Goal: Communication & Community: Answer question/provide support

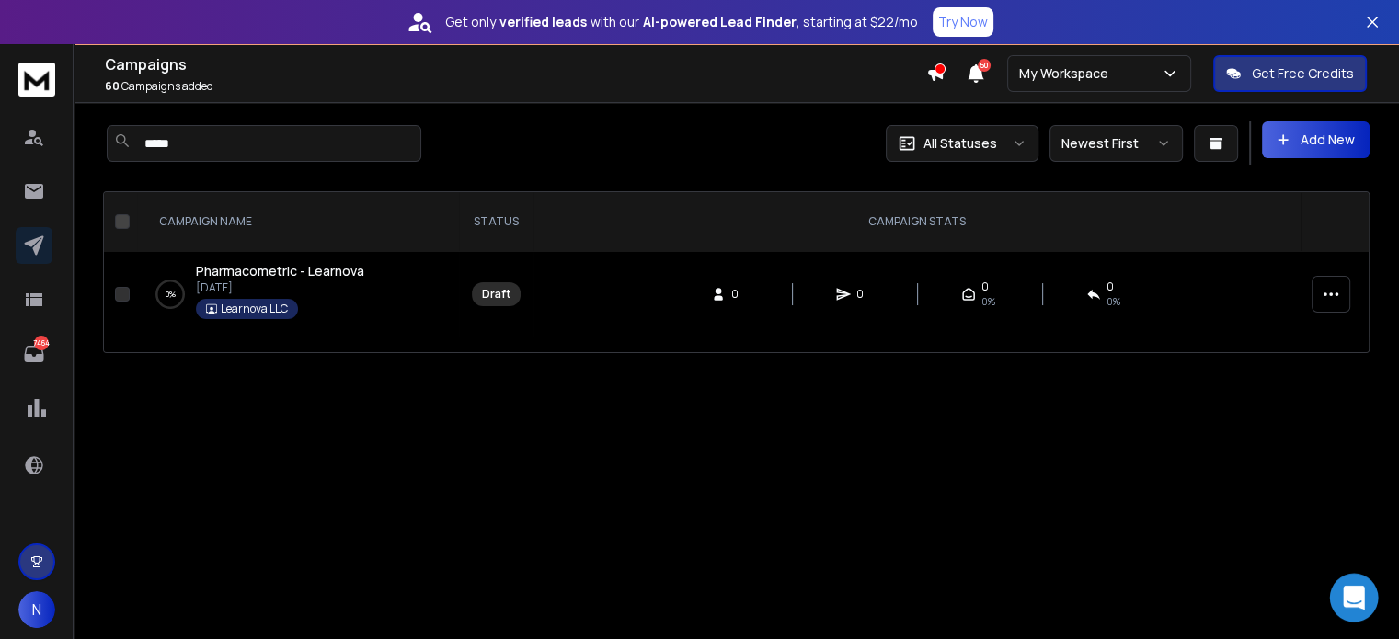
click at [1343, 599] on icon "Open Intercom Messenger" at bounding box center [1354, 598] width 24 height 24
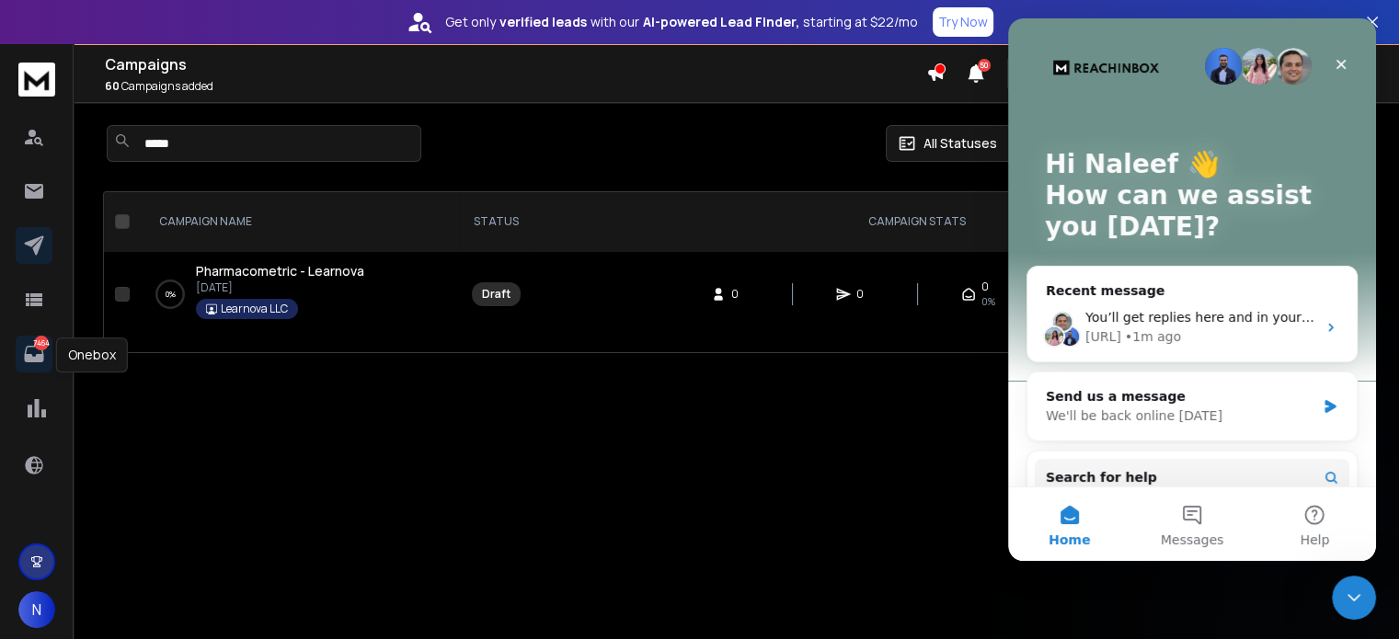
click at [36, 356] on icon at bounding box center [33, 354] width 19 height 17
click at [33, 355] on icon at bounding box center [34, 354] width 22 height 22
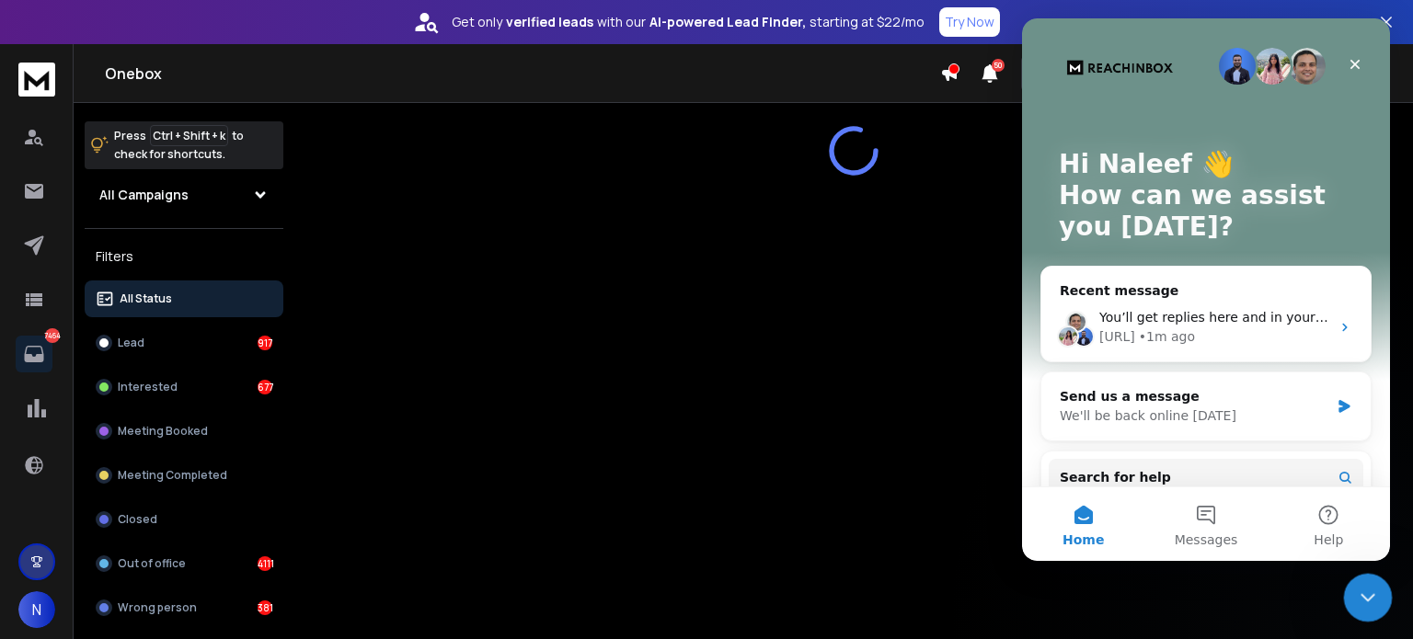
click at [1361, 593] on icon "Close Intercom Messenger" at bounding box center [1365, 595] width 13 height 7
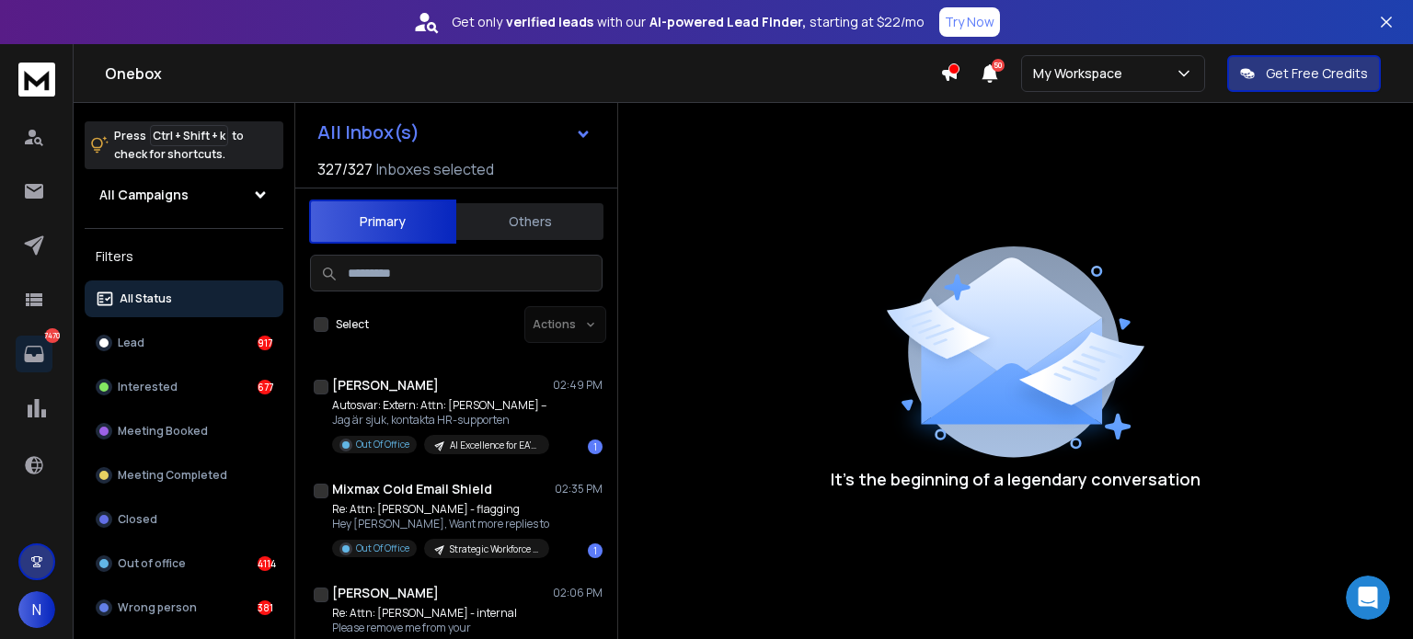
click at [477, 238] on button "Others" at bounding box center [529, 221] width 147 height 40
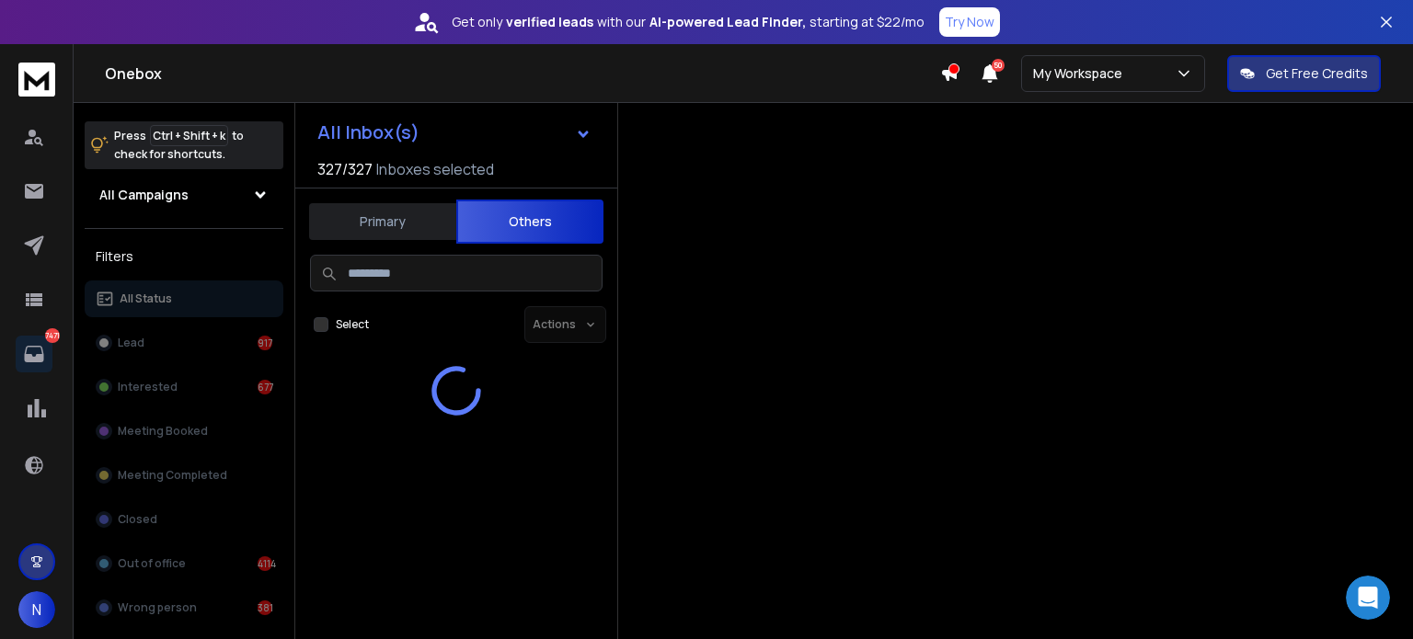
click at [474, 271] on input at bounding box center [456, 273] width 293 height 37
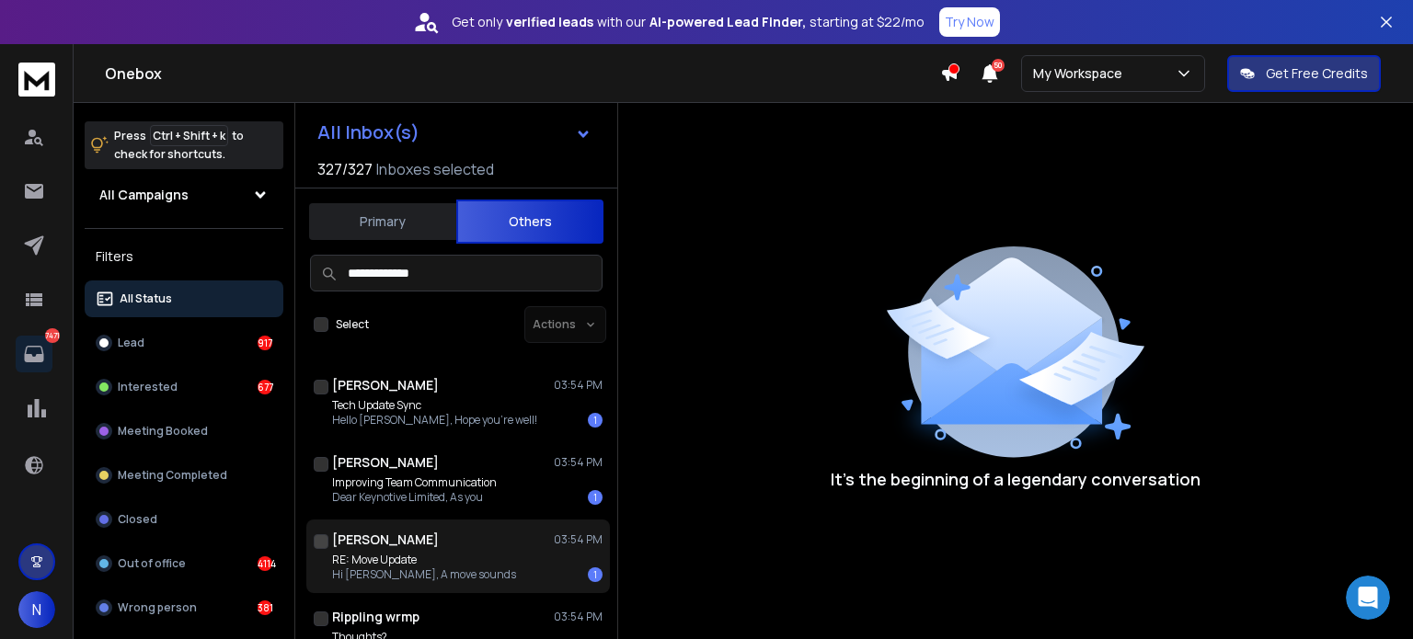
click at [517, 546] on div "[PERSON_NAME] 03:54 PM" at bounding box center [467, 540] width 270 height 18
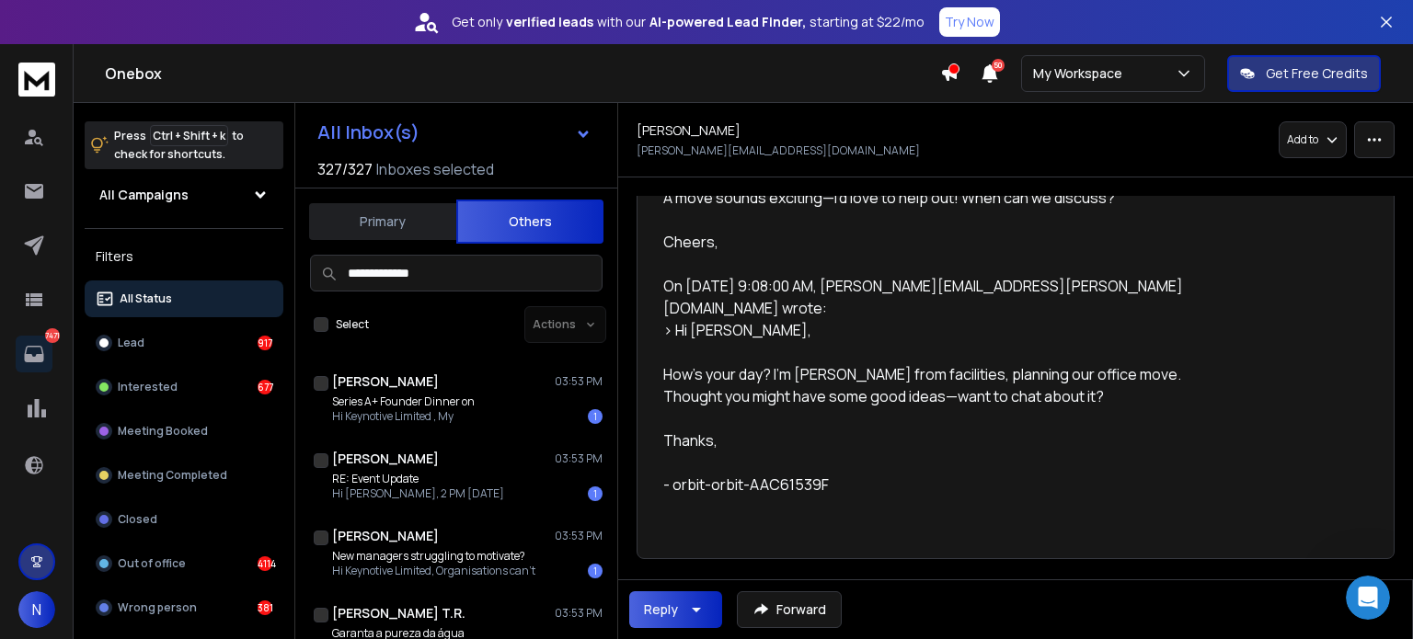
scroll to position [1840, 0]
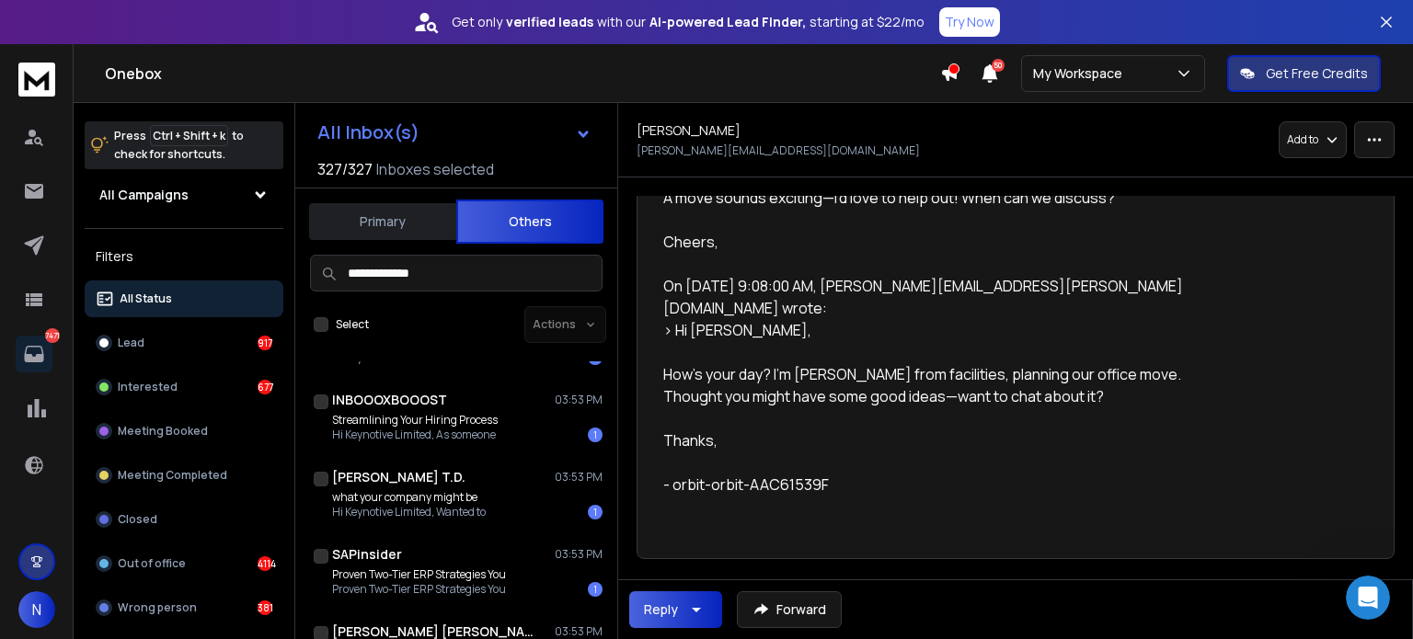
click at [431, 275] on input "**********" at bounding box center [456, 273] width 293 height 37
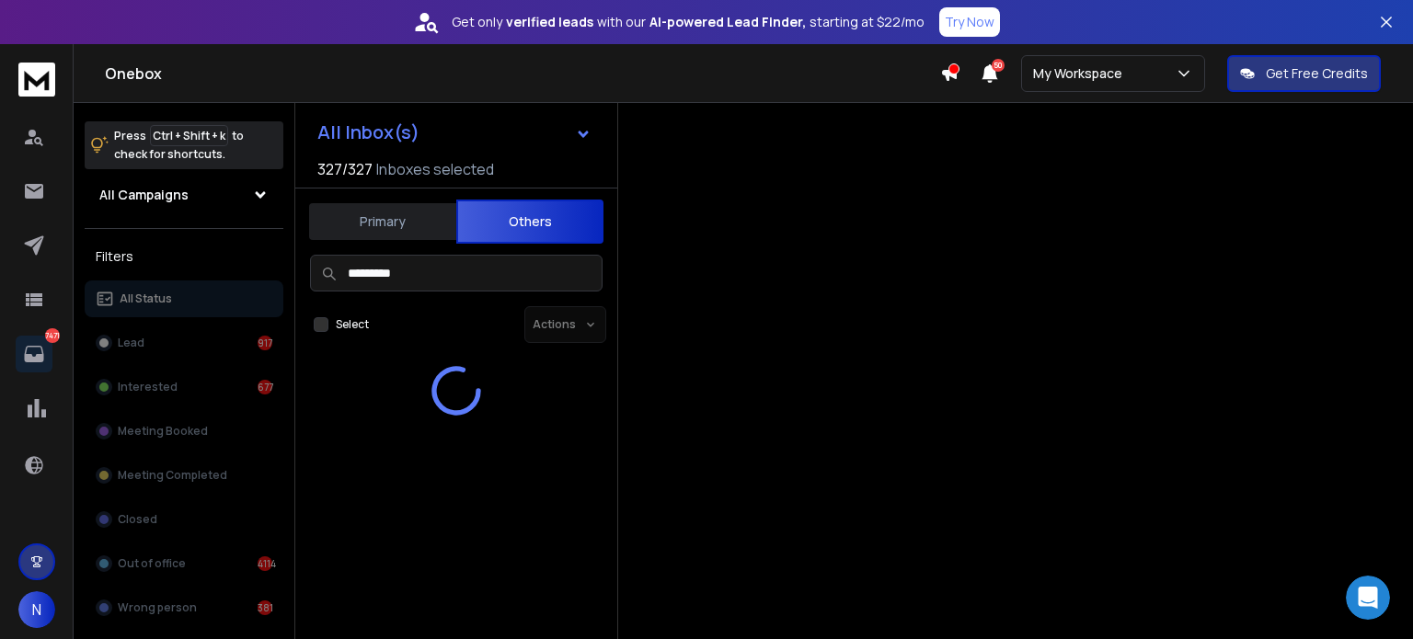
scroll to position [0, 0]
type input "*********"
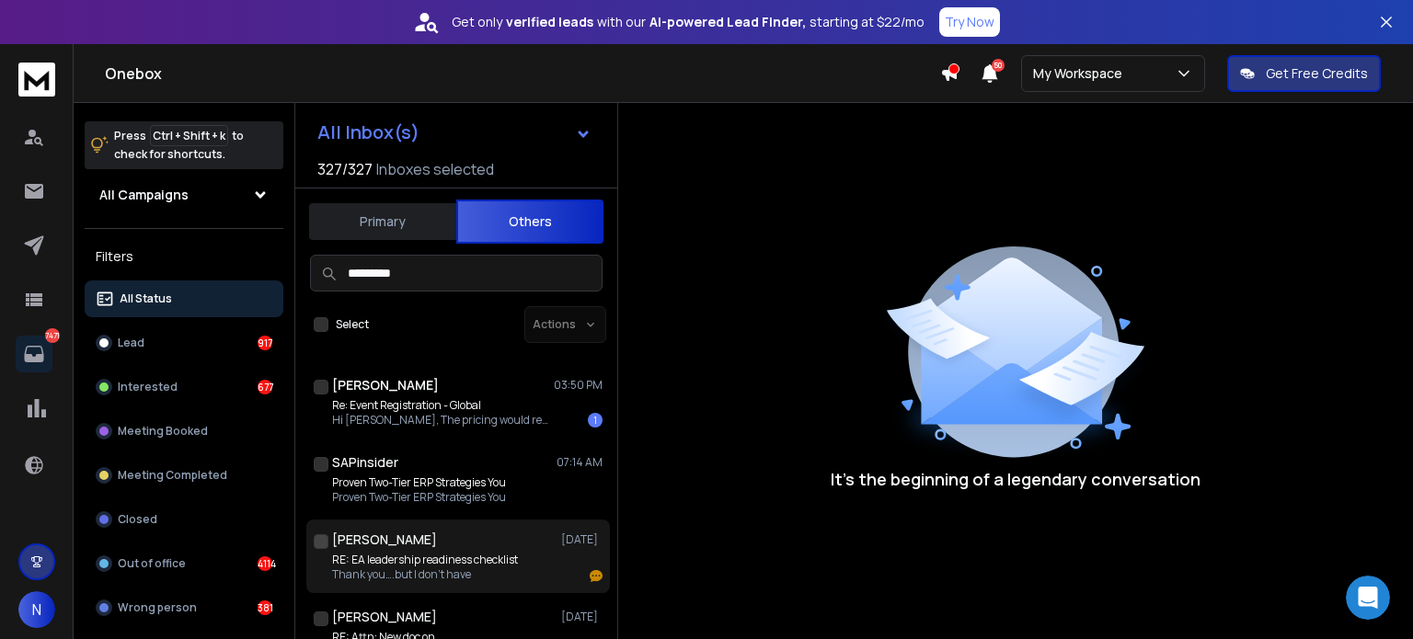
scroll to position [92, 0]
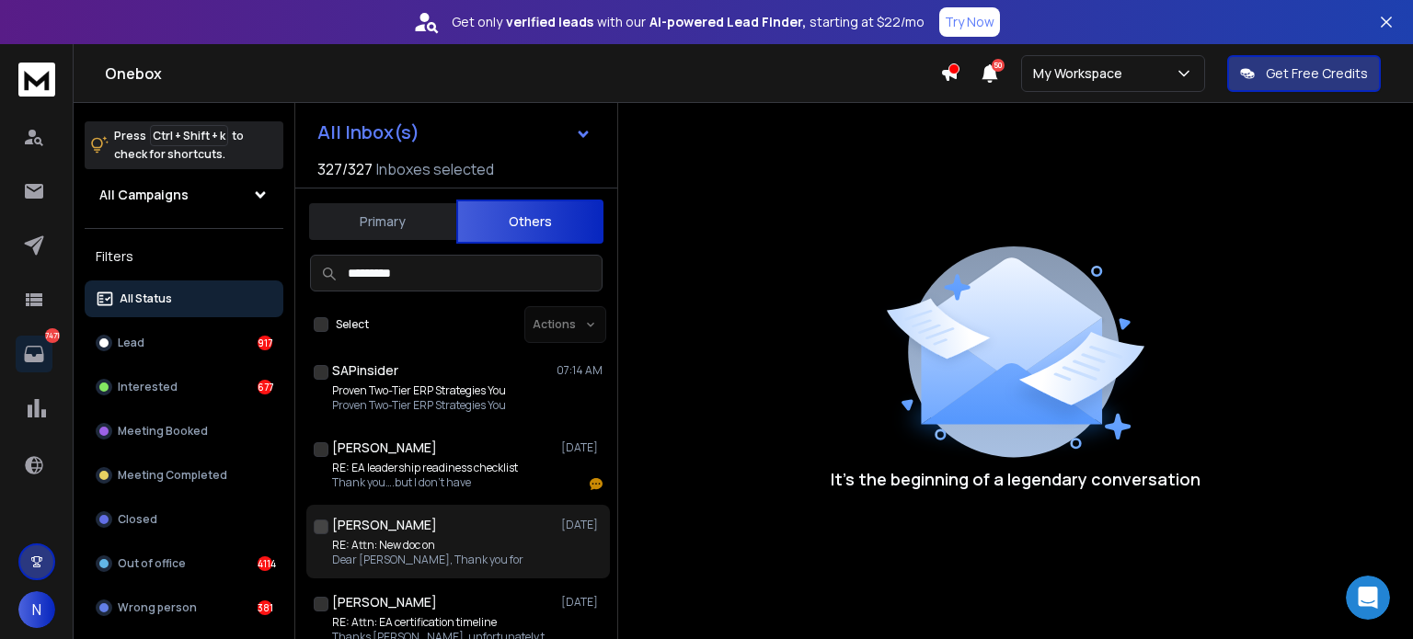
click at [519, 540] on div "RE: Attn: New doc on Dear [PERSON_NAME], Thank you for" at bounding box center [467, 552] width 270 height 29
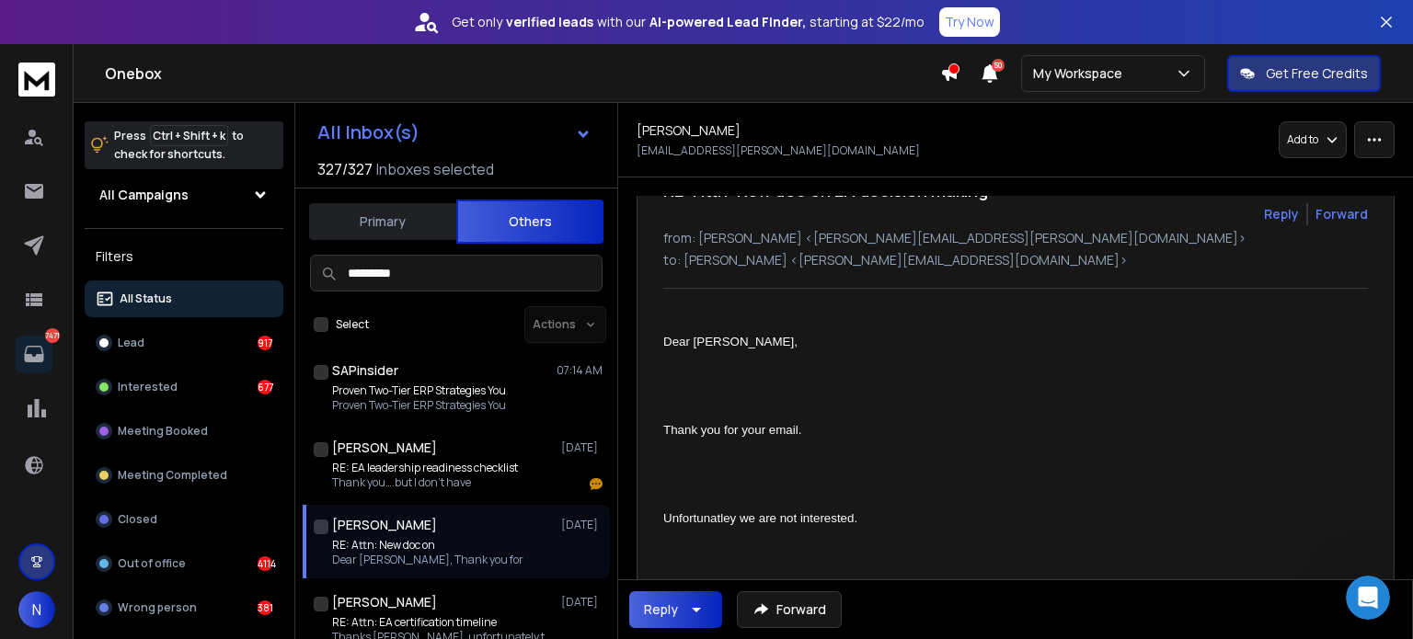
scroll to position [184, 0]
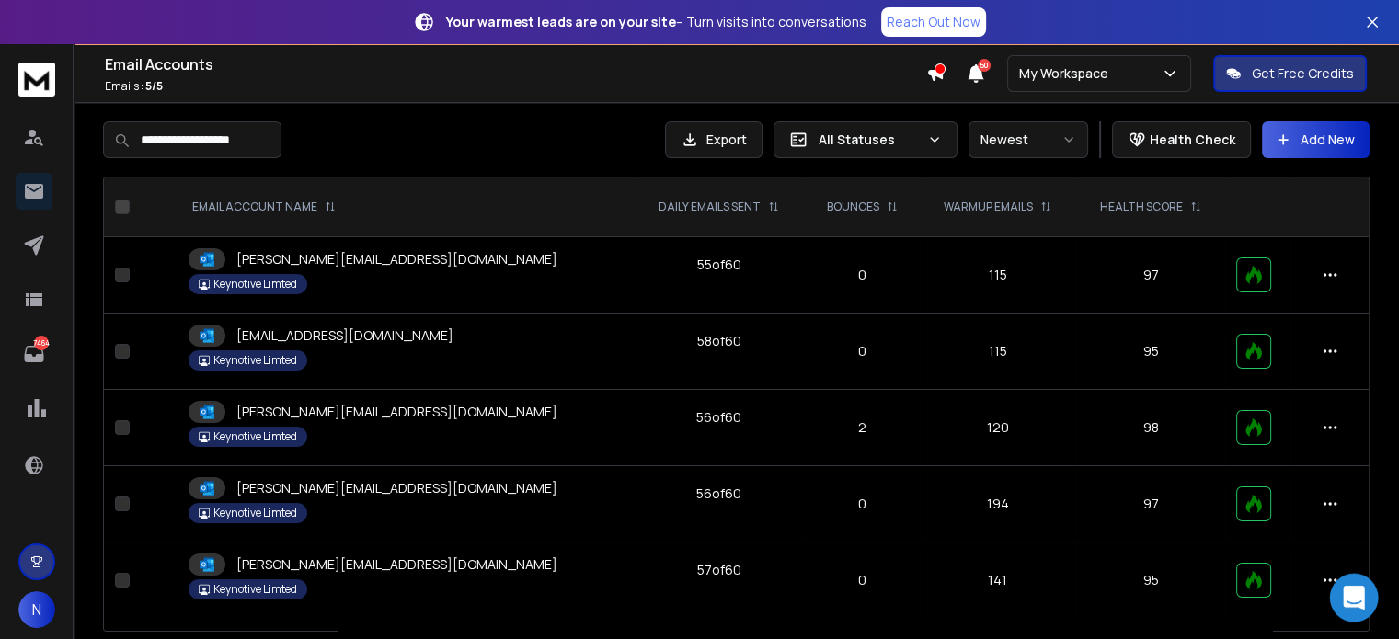
click at [1352, 588] on icon "Open Intercom Messenger" at bounding box center [1353, 598] width 21 height 24
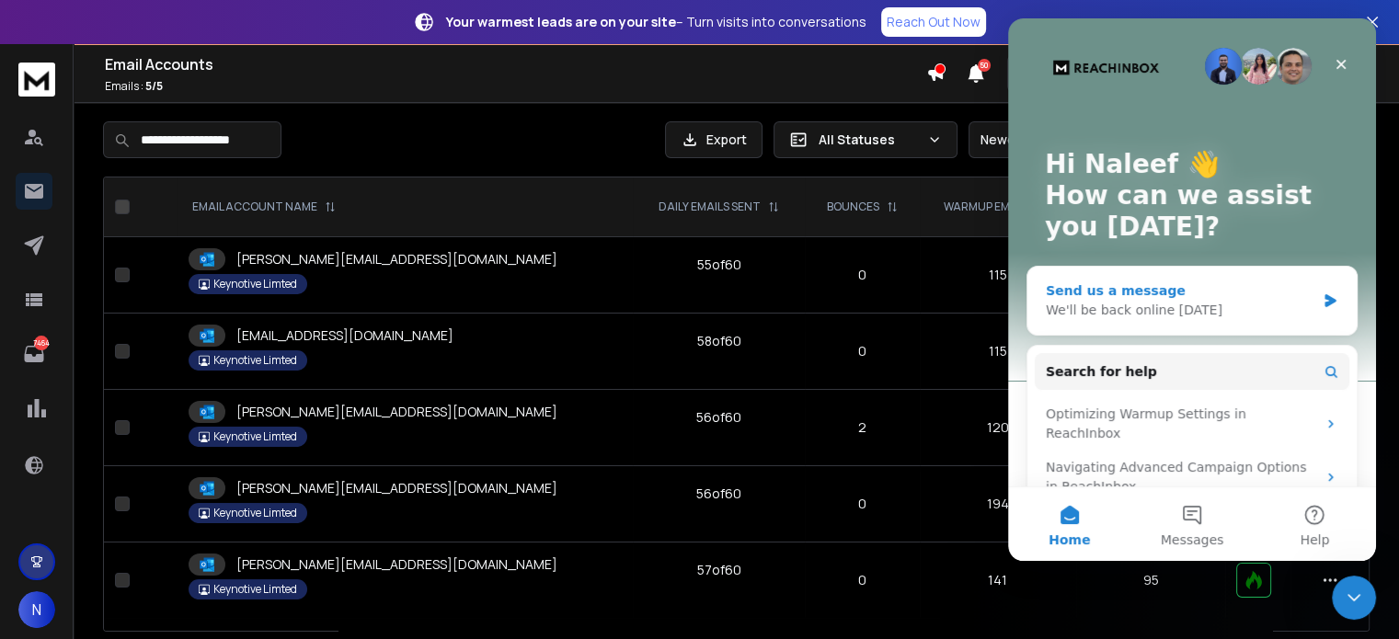
click at [1133, 328] on div "Send us a message We'll be back online on Monday" at bounding box center [1192, 301] width 329 height 68
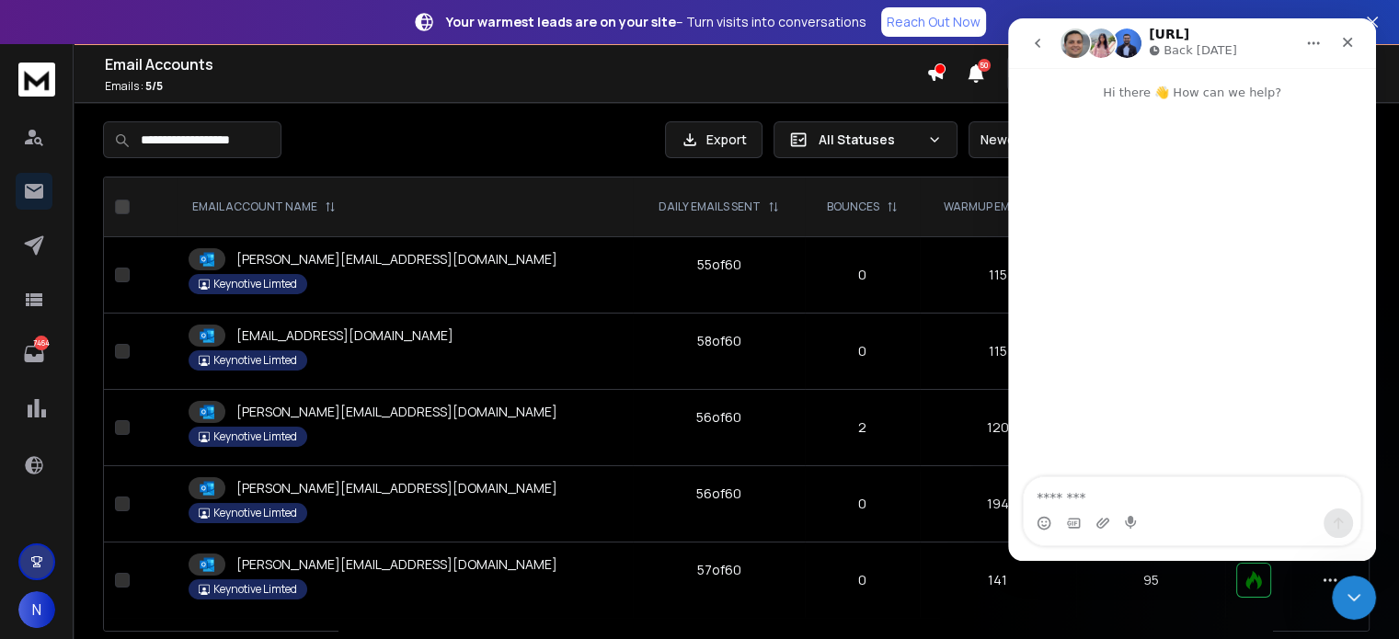
click at [1105, 483] on textarea "Message…" at bounding box center [1192, 492] width 337 height 31
click at [1104, 497] on textarea "Message…" at bounding box center [1192, 492] width 337 height 31
click at [226, 139] on input "**********" at bounding box center [192, 139] width 178 height 37
type input "**********"
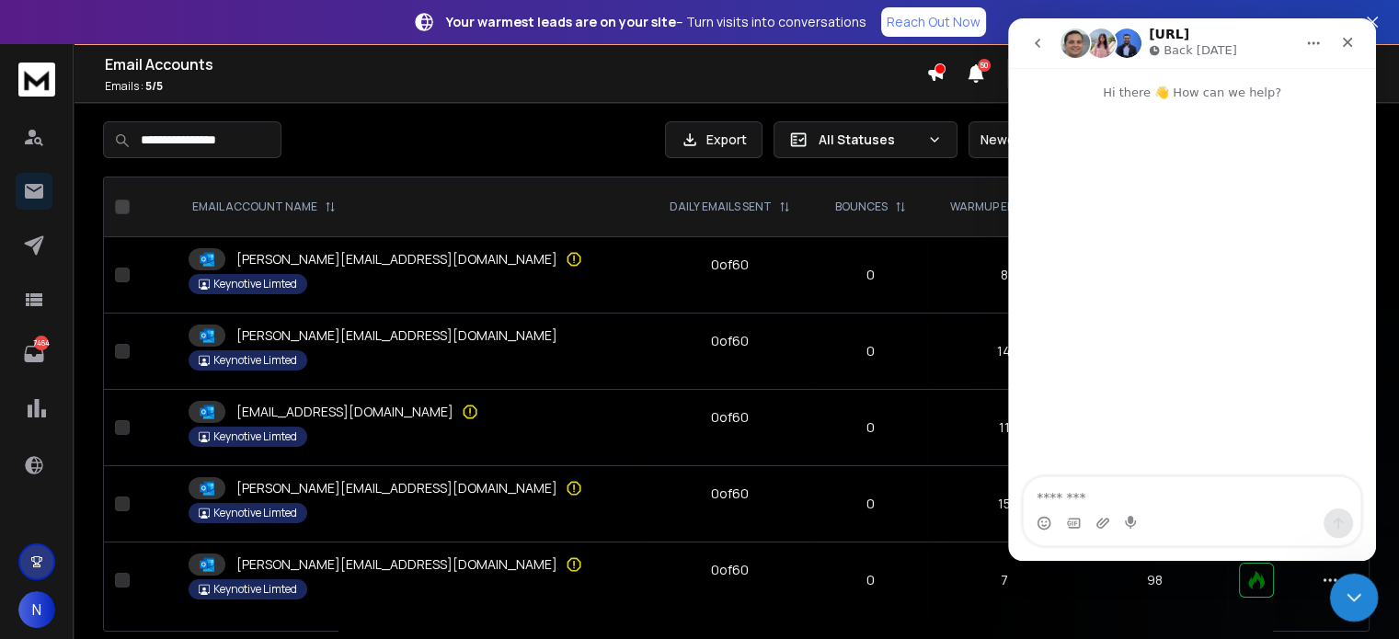
click at [1359, 584] on icon "Close Intercom Messenger" at bounding box center [1351, 595] width 22 height 22
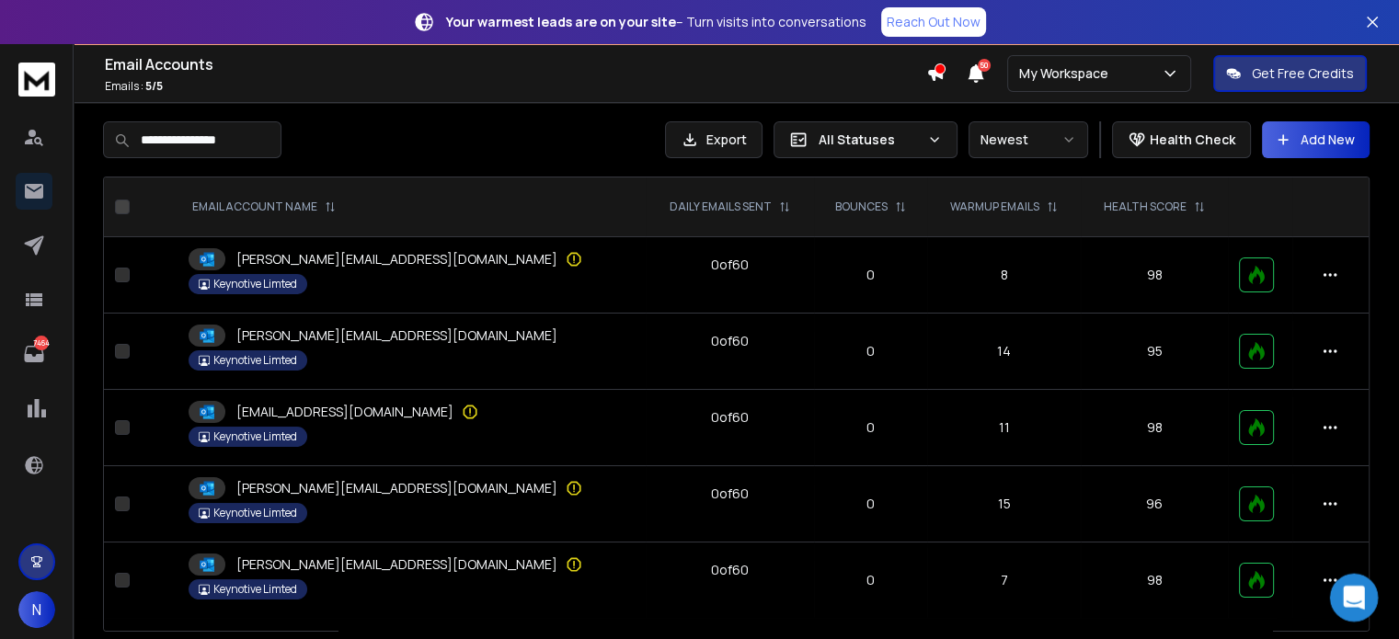
click at [1351, 603] on icon "Open Intercom Messenger" at bounding box center [1352, 595] width 30 height 30
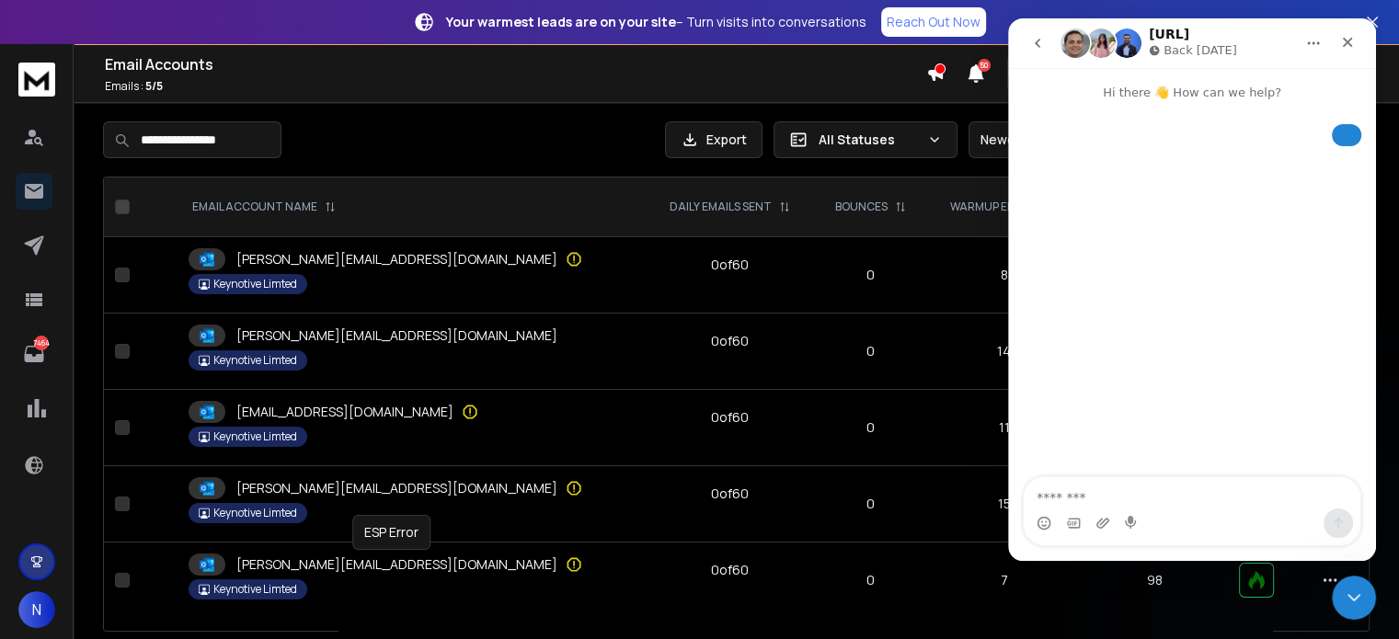
click at [565, 556] on icon at bounding box center [574, 565] width 18 height 18
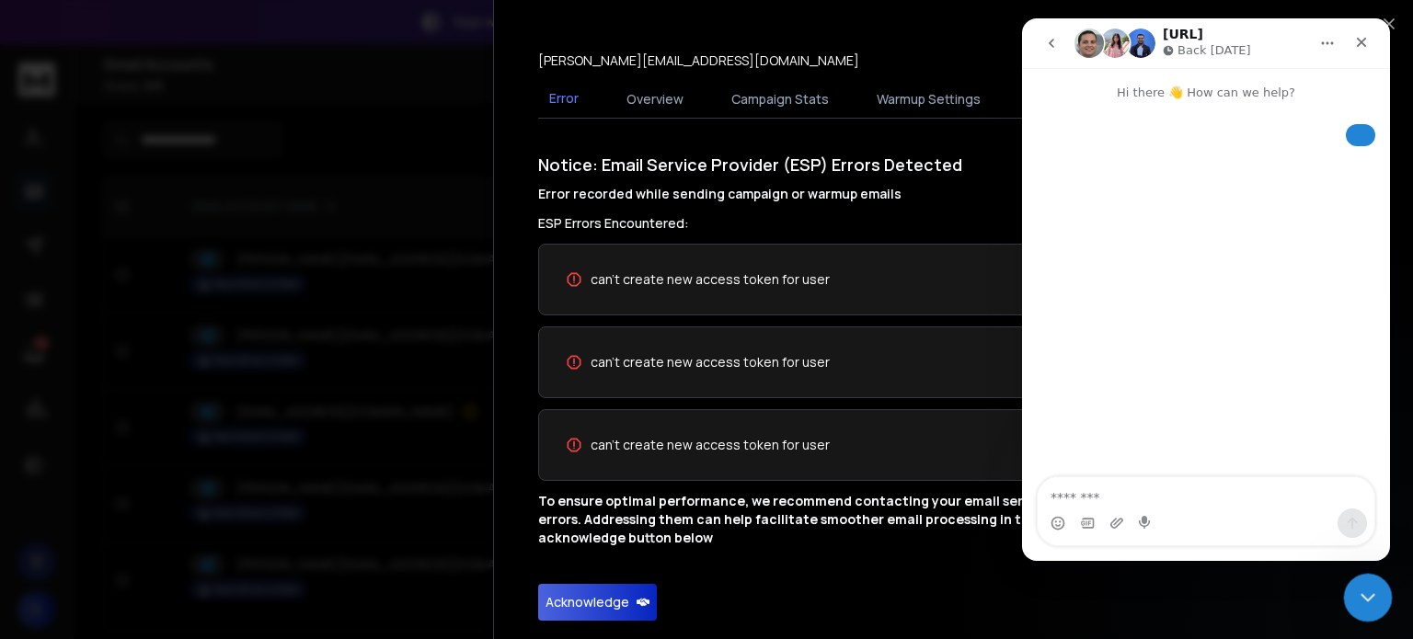
click at [1366, 581] on div "Close Intercom Messenger" at bounding box center [1365, 595] width 44 height 44
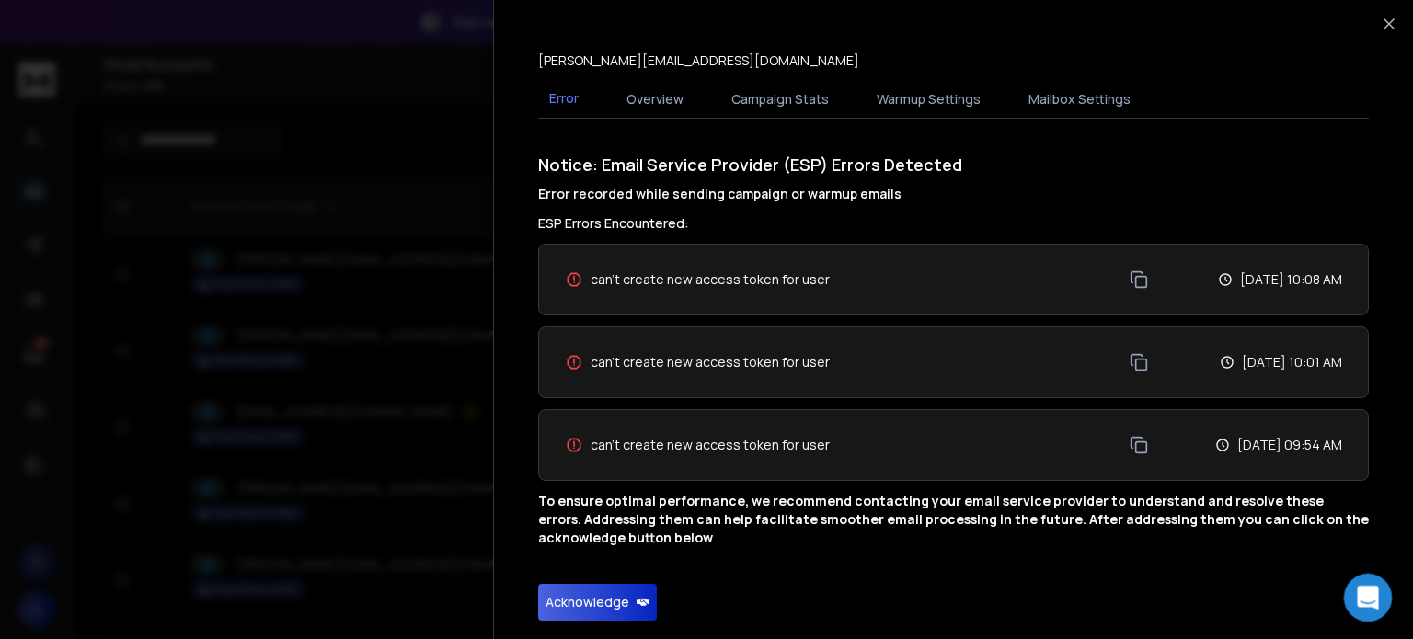
drag, startPoint x: 1365, startPoint y: 608, endPoint x: 1377, endPoint y: 606, distance: 12.1
click at [1377, 606] on div "Open Intercom Messenger" at bounding box center [1365, 595] width 61 height 61
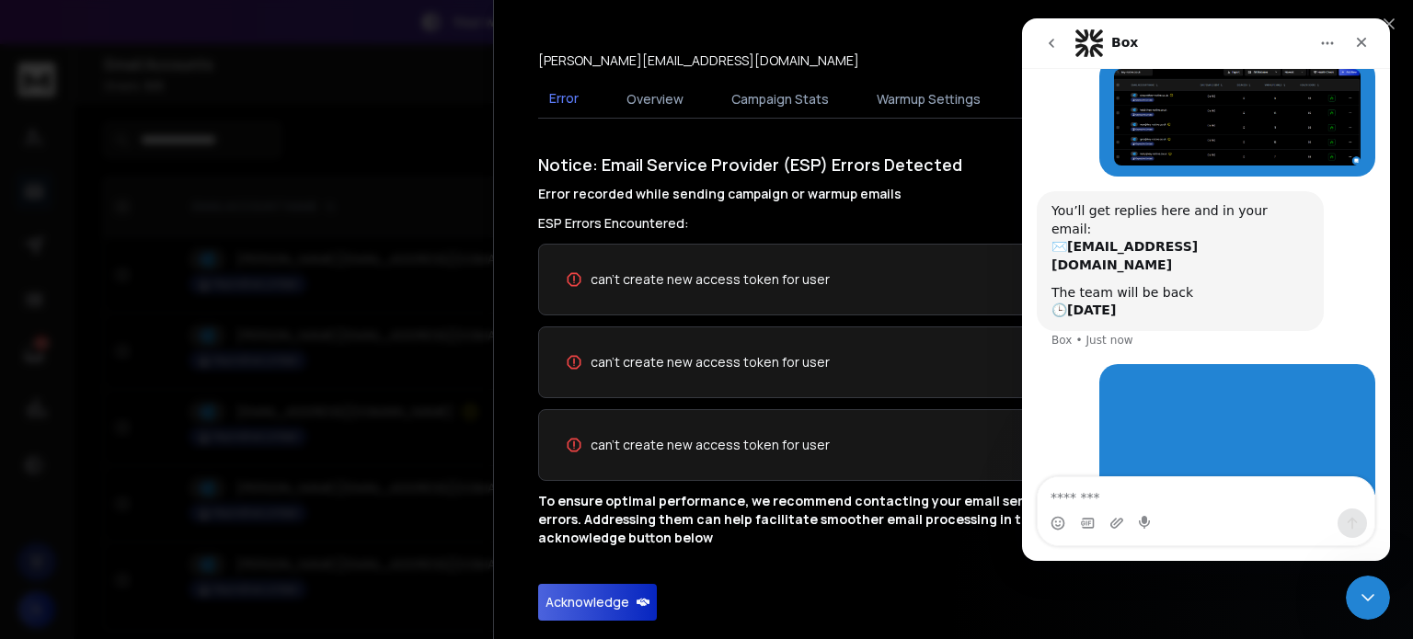
scroll to position [96, 0]
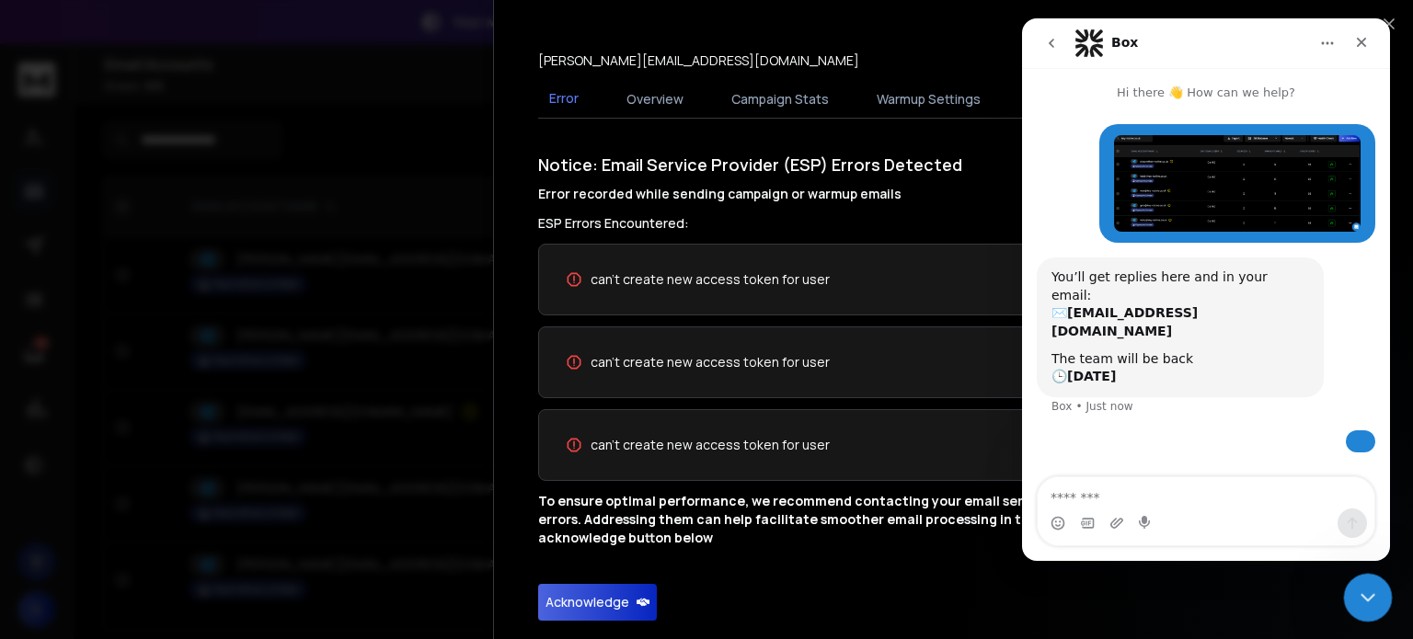
click at [1376, 609] on div "Close Intercom Messenger" at bounding box center [1365, 595] width 44 height 44
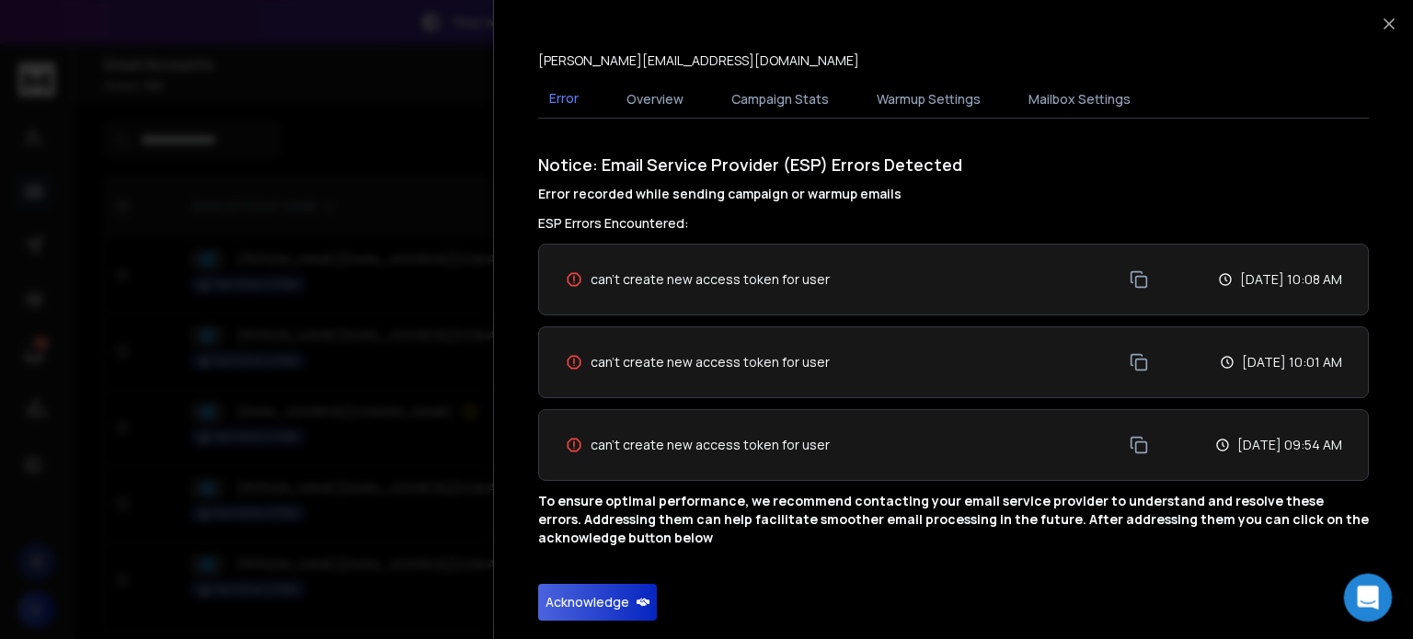
click at [1362, 595] on icon "Open Intercom Messenger" at bounding box center [1365, 595] width 30 height 30
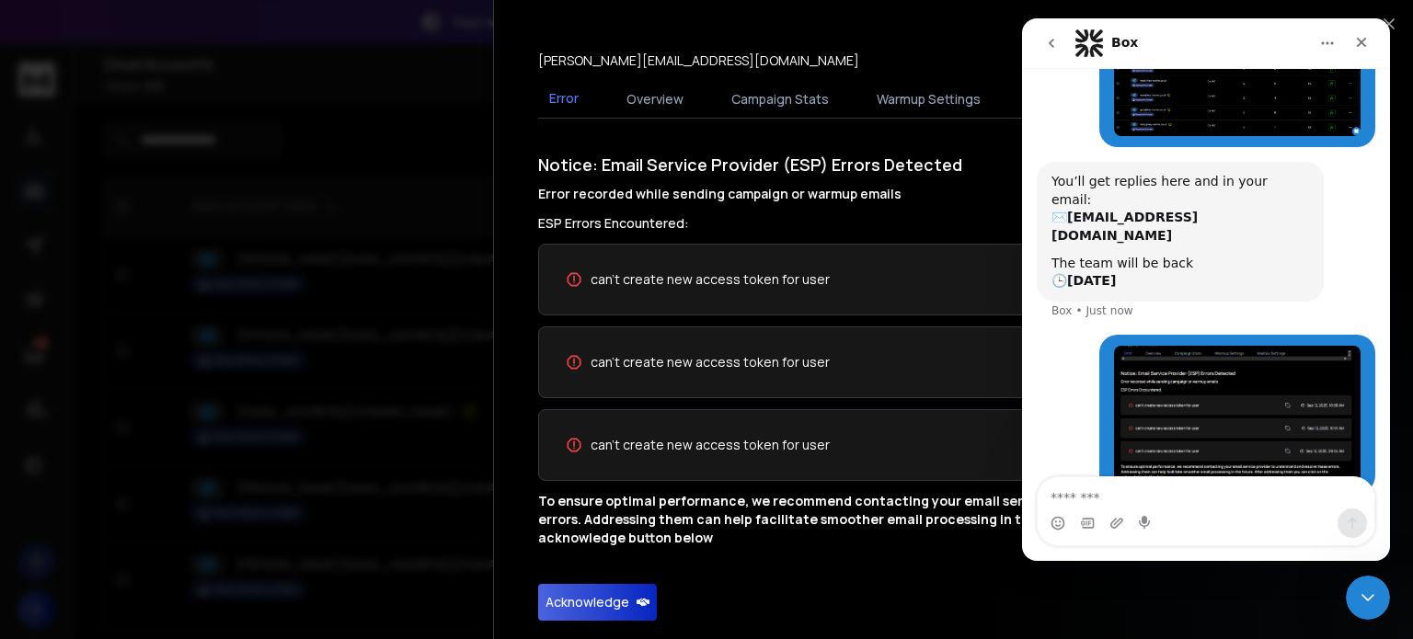
click at [1134, 484] on textarea "Message…" at bounding box center [1206, 492] width 337 height 31
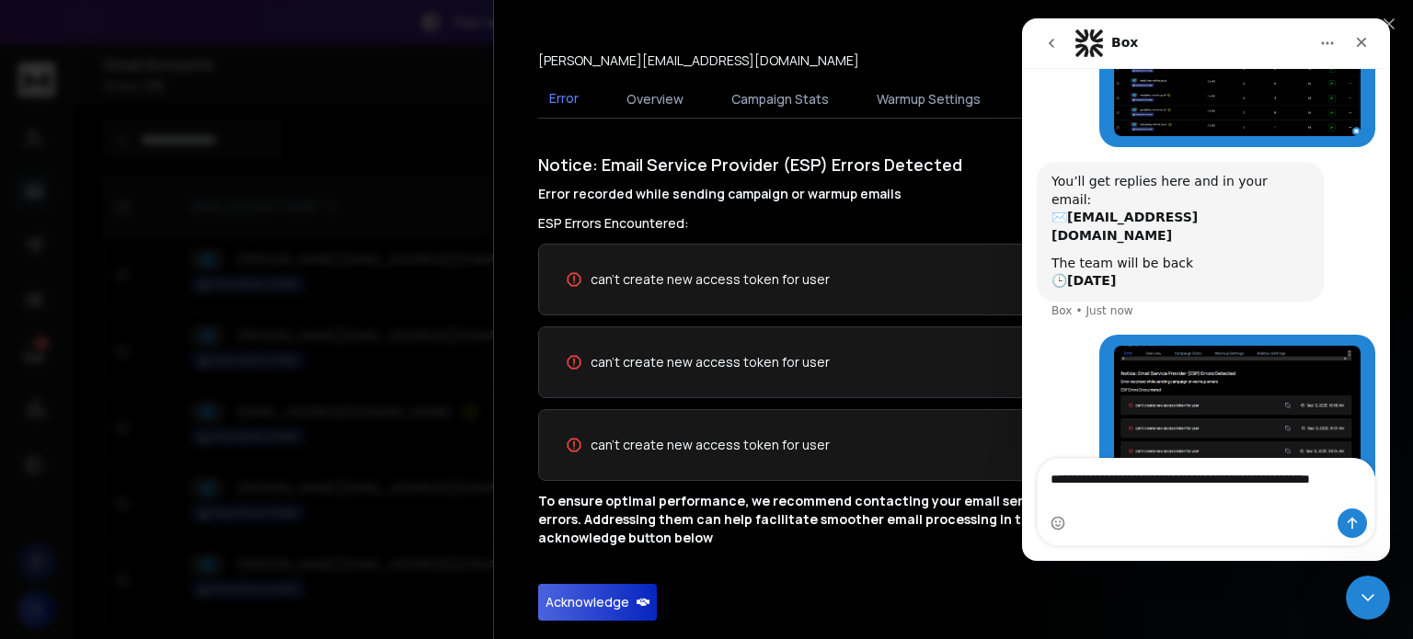
scroll to position [114, 0]
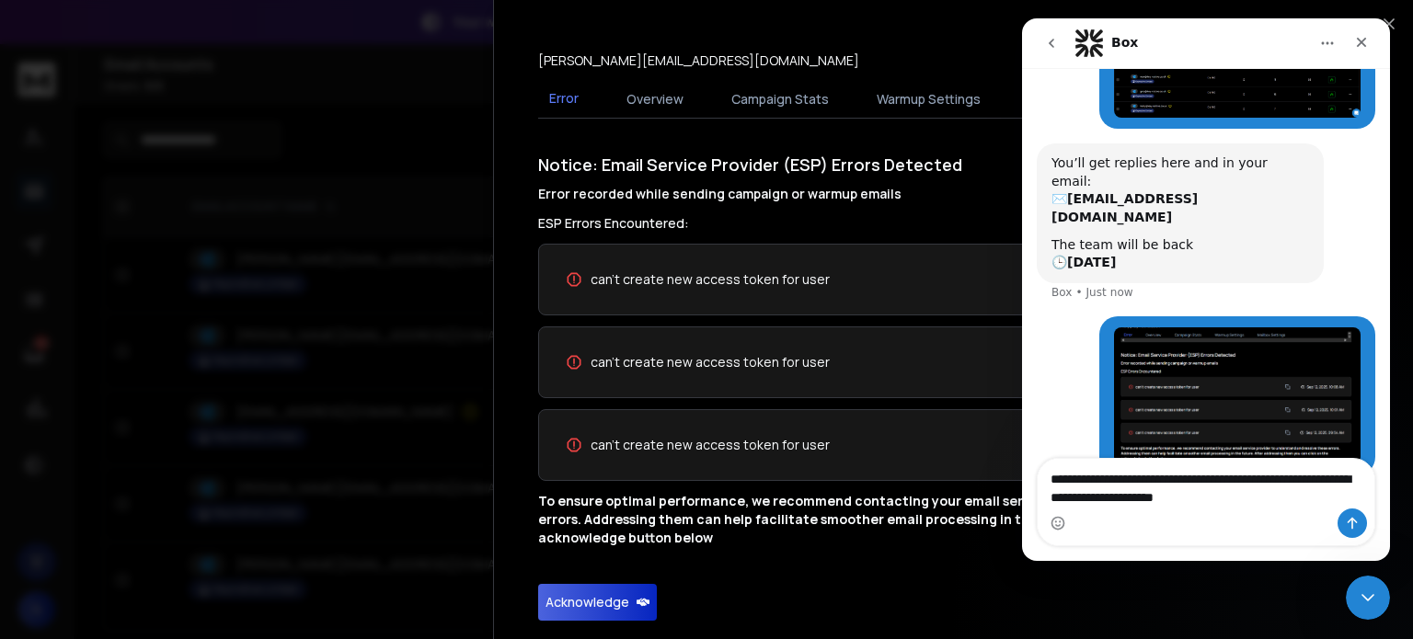
type textarea "**********"
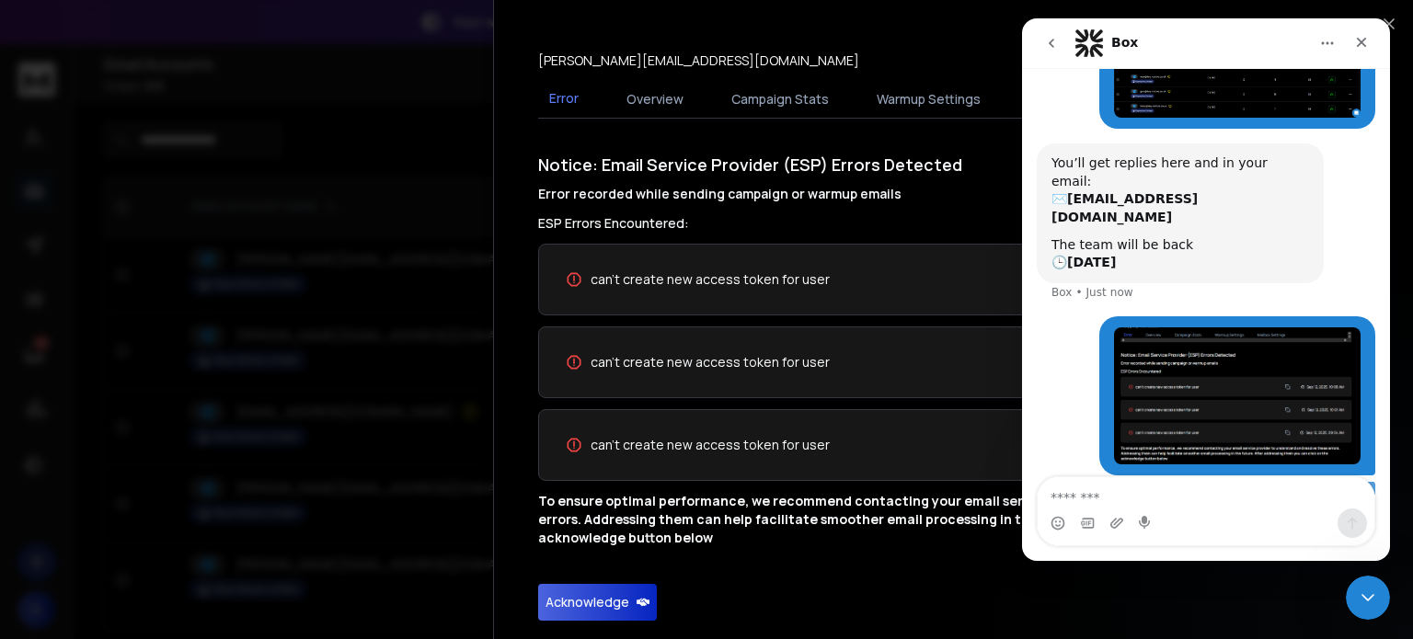
scroll to position [174, 0]
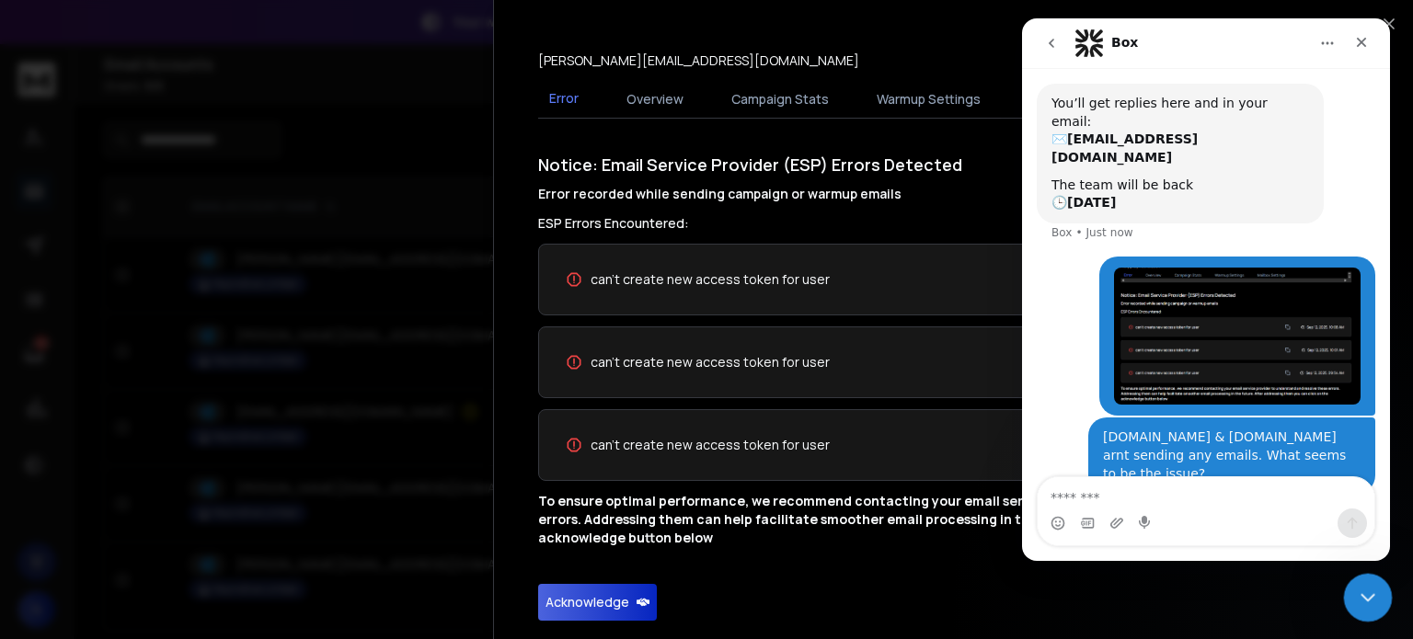
click at [1378, 588] on div "Close Intercom Messenger" at bounding box center [1365, 595] width 44 height 44
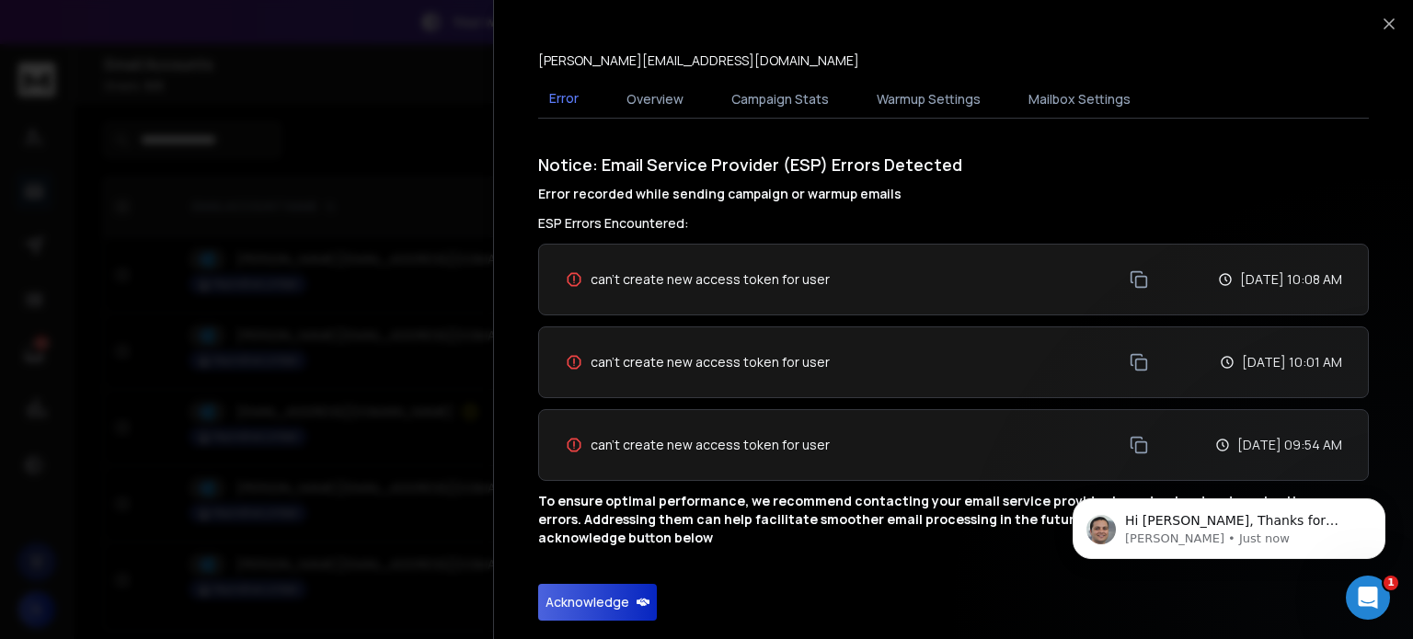
scroll to position [352, 0]
click at [1230, 513] on p "Hi [PERSON_NAME], Thanks for flagging this. I’ll need to check this with my tec…" at bounding box center [1243, 521] width 237 height 18
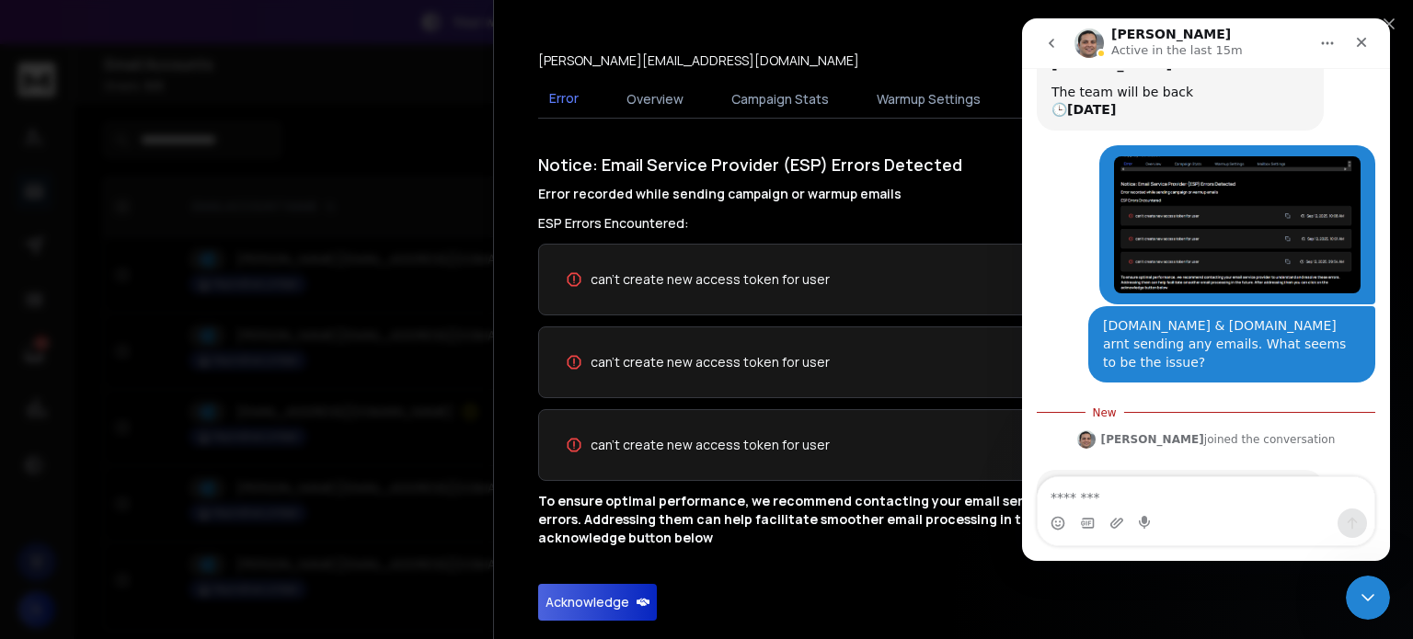
scroll to position [383, 0]
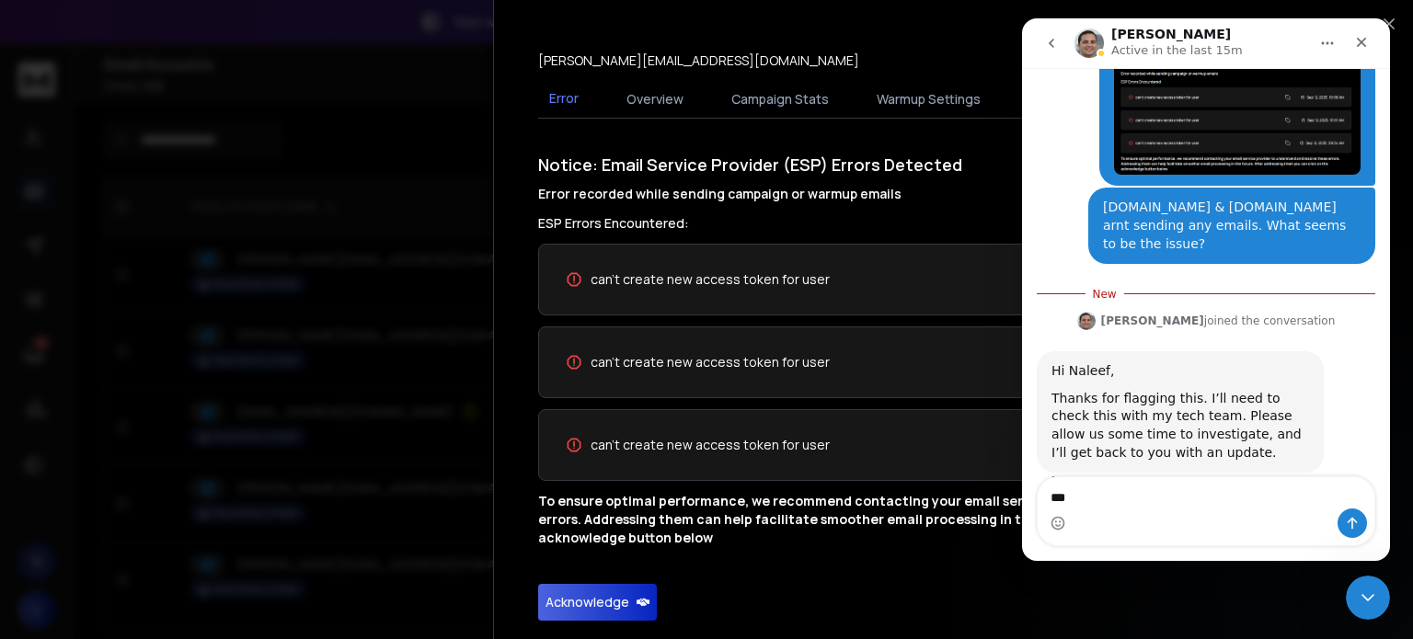
type textarea "****"
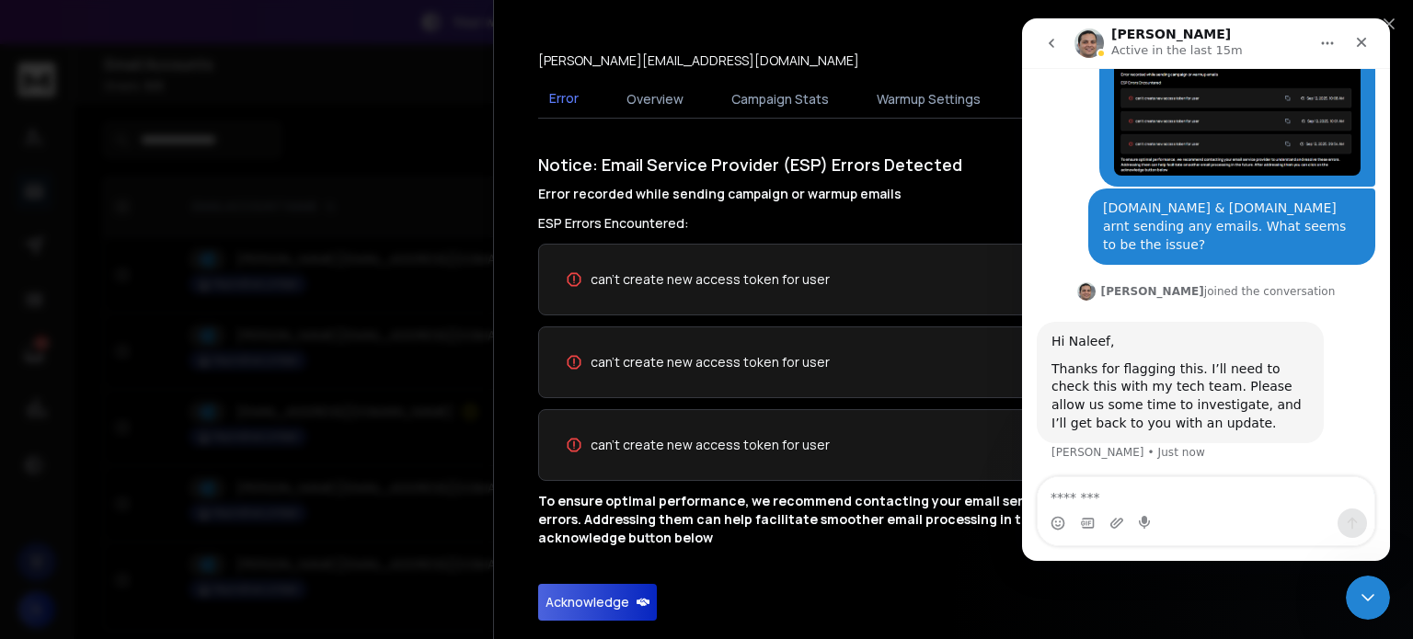
scroll to position [408, 0]
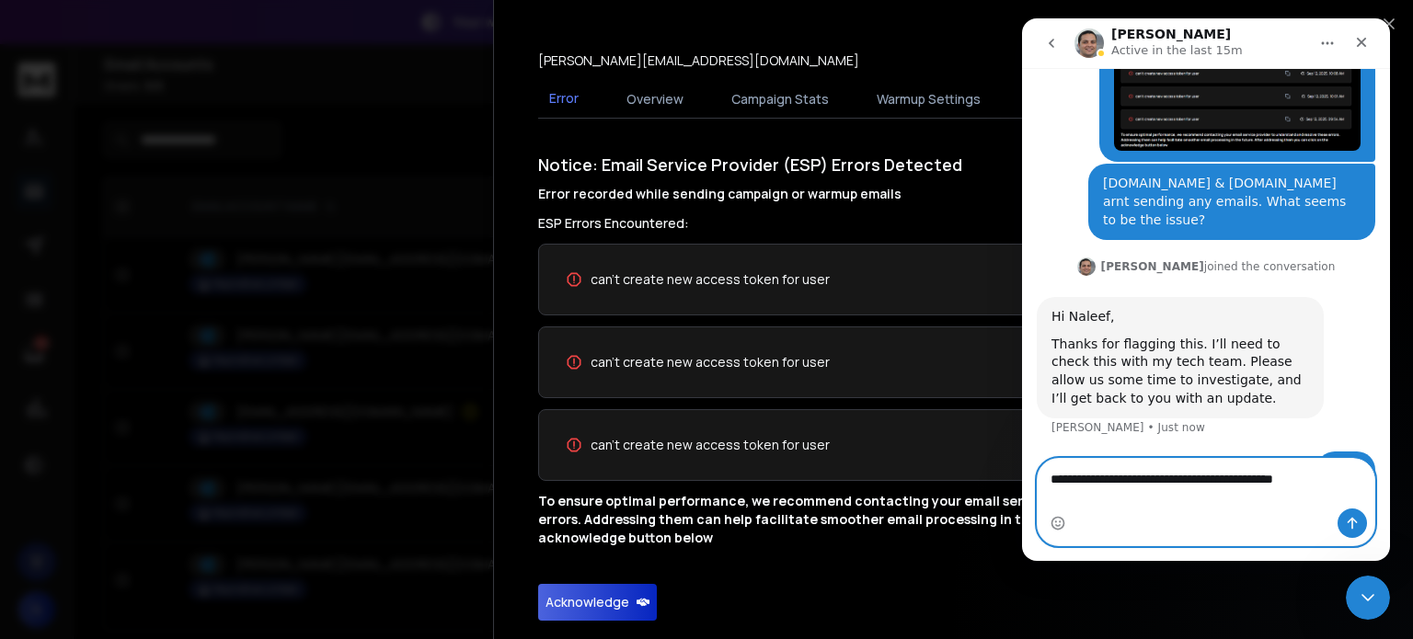
type textarea "**********"
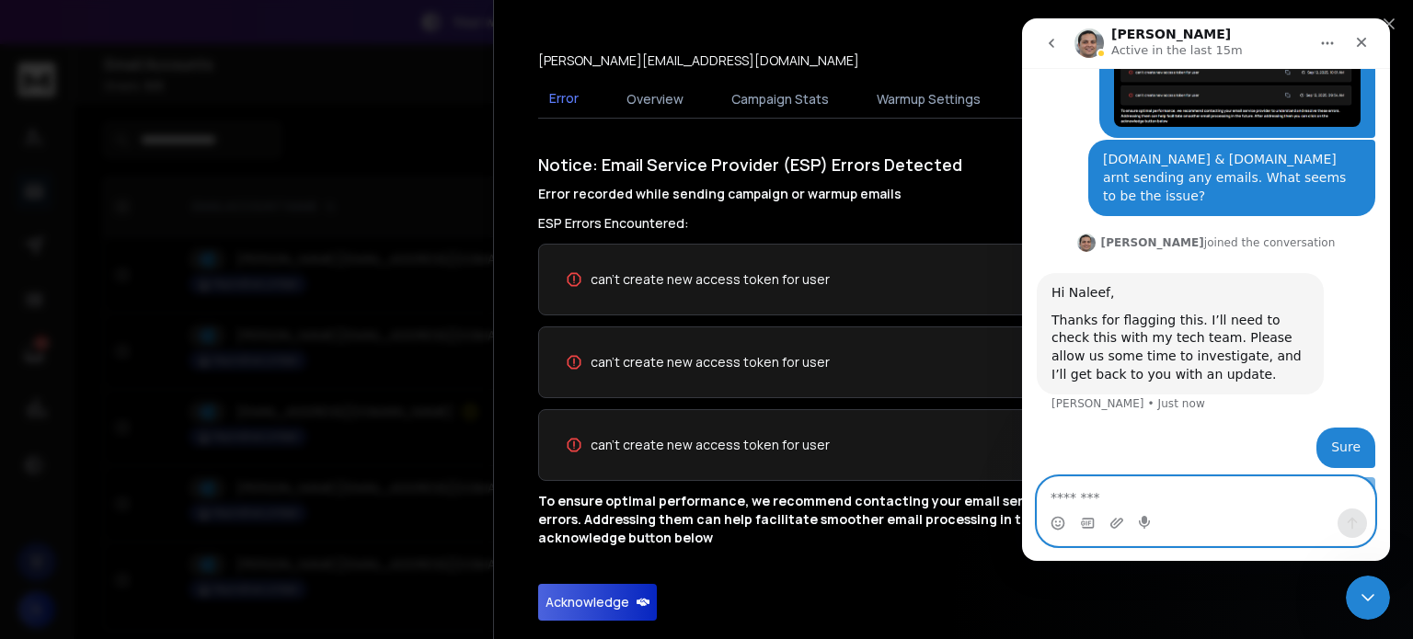
scroll to position [467, 0]
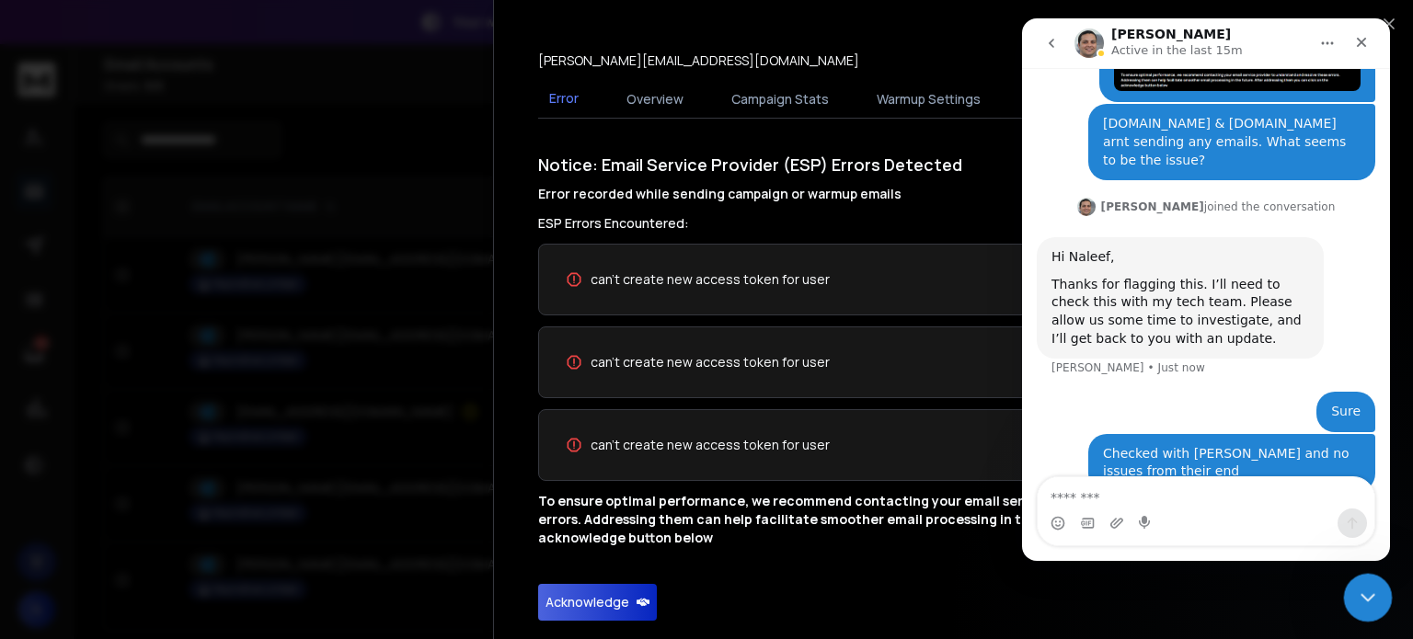
click at [1374, 590] on icon "Close Intercom Messenger" at bounding box center [1365, 595] width 22 height 22
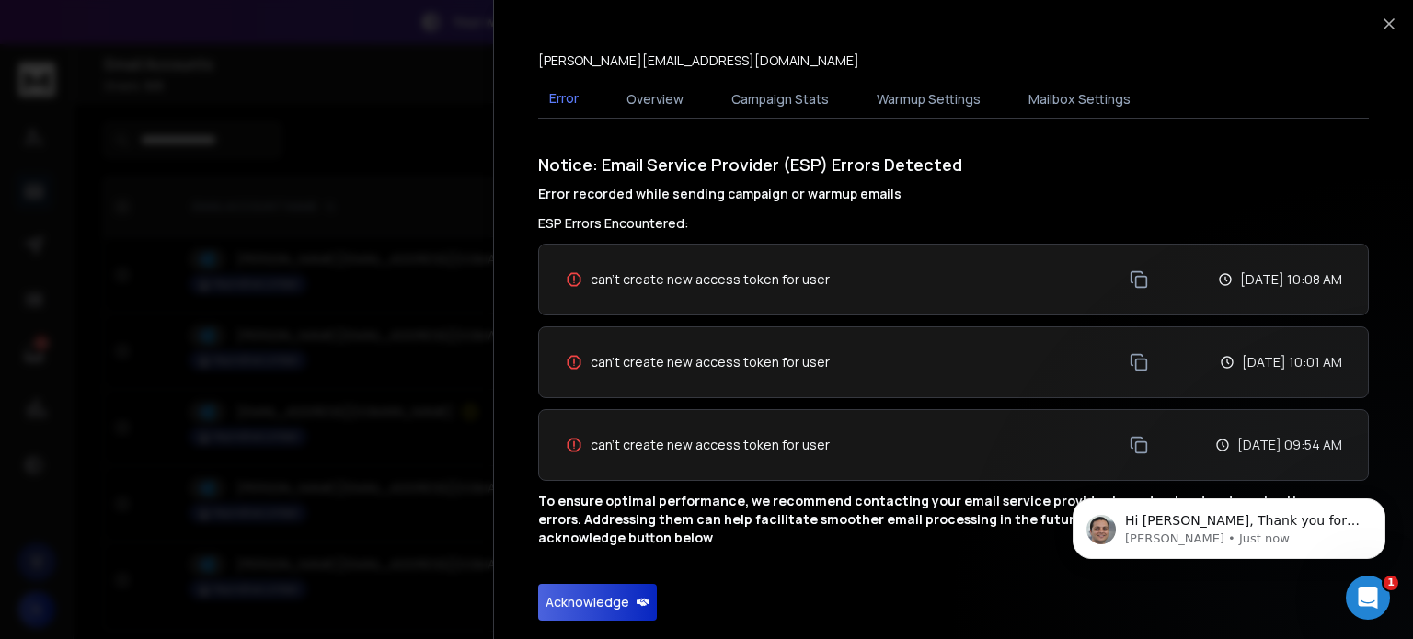
scroll to position [603, 0]
click at [1201, 547] on p "[PERSON_NAME] • Just now" at bounding box center [1243, 539] width 237 height 17
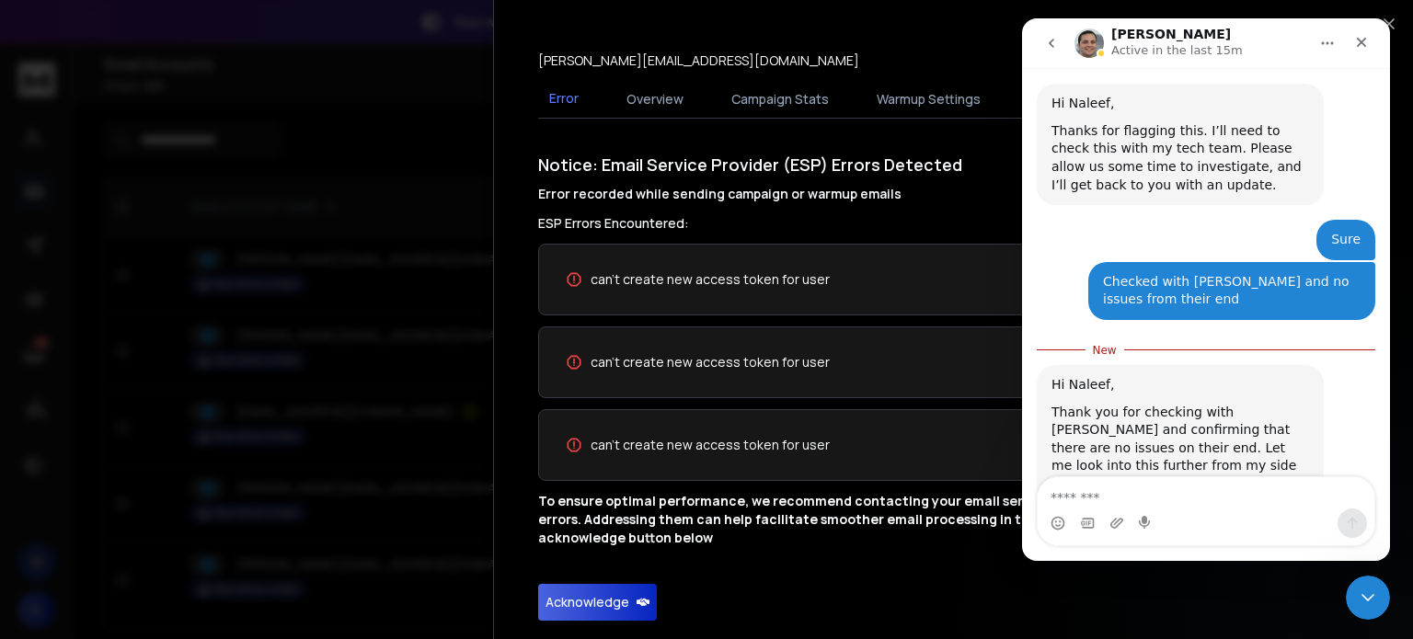
scroll to position [633, 0]
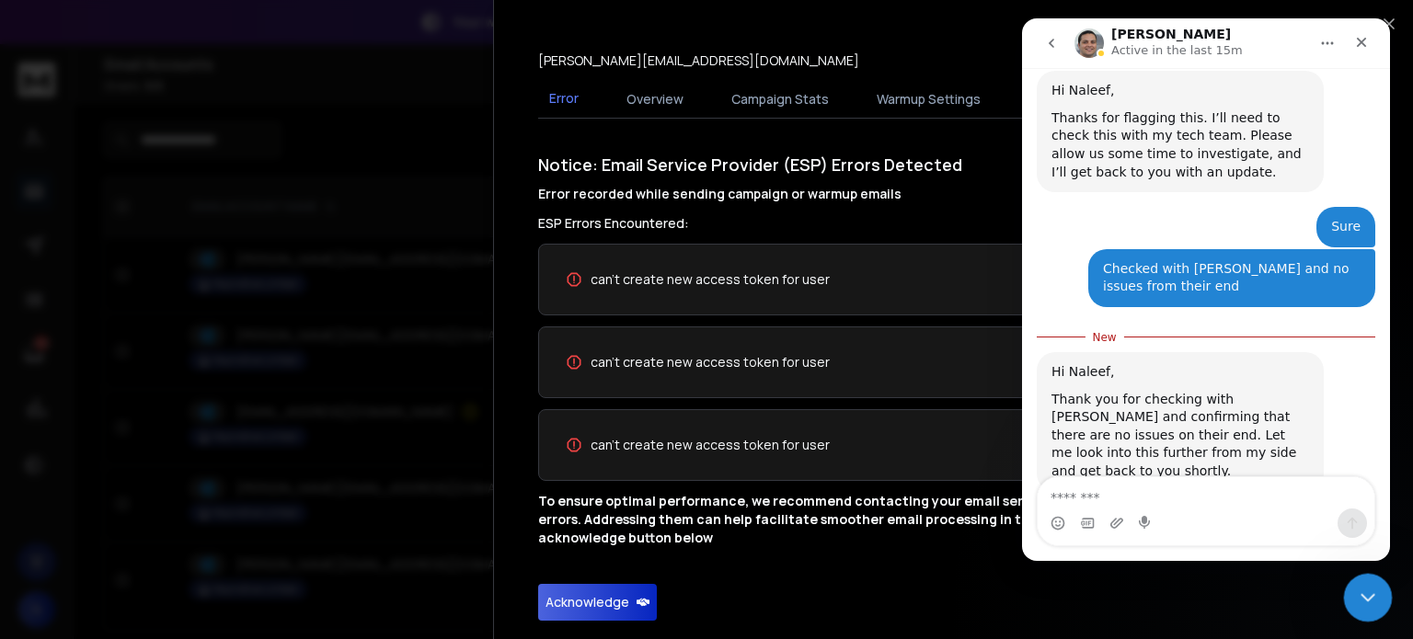
click at [1359, 577] on div "Close Intercom Messenger" at bounding box center [1365, 595] width 44 height 44
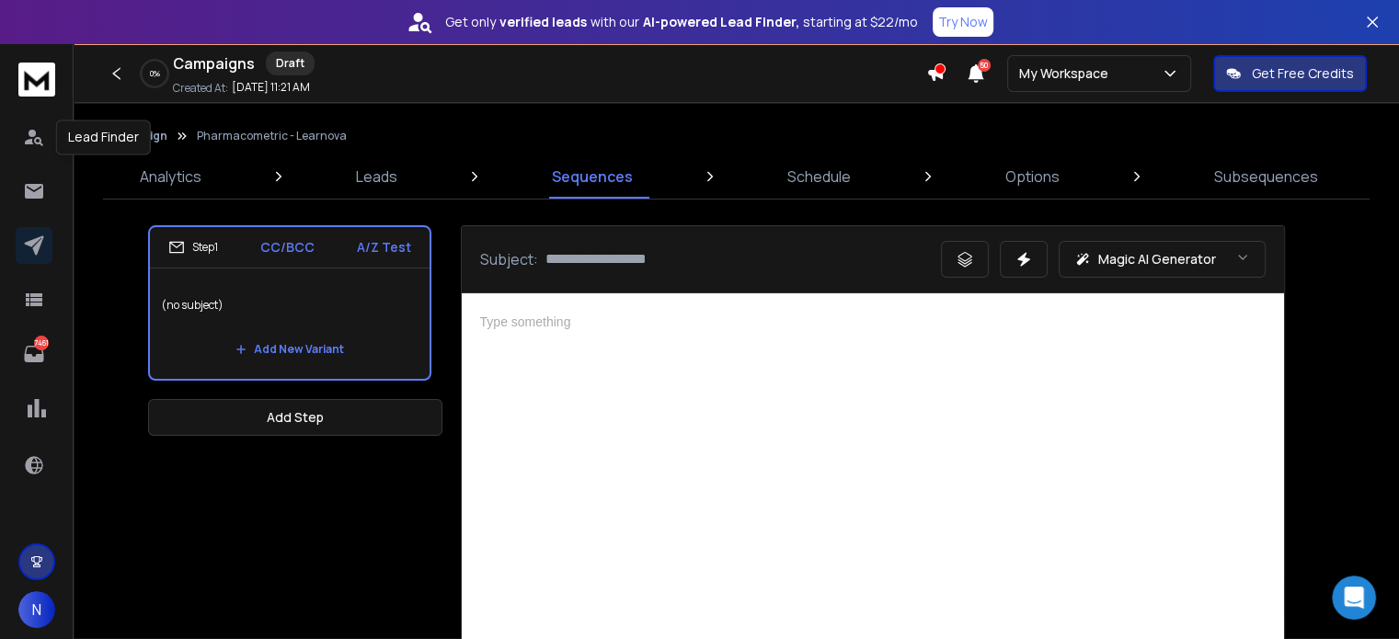
click at [25, 78] on img at bounding box center [36, 80] width 37 height 34
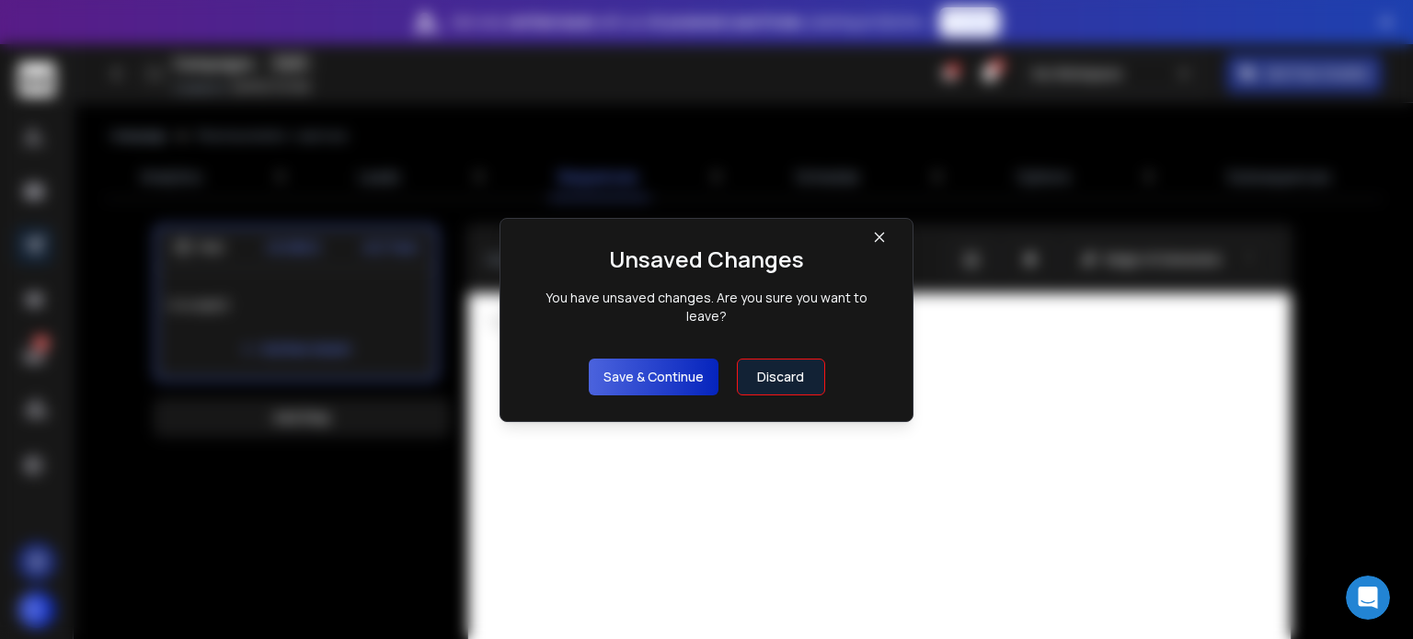
click at [801, 364] on button "Discard" at bounding box center [781, 377] width 88 height 37
